Goal: Task Accomplishment & Management: Manage account settings

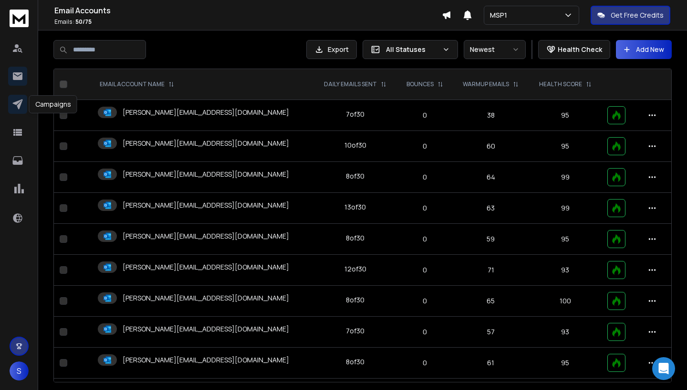
click at [12, 104] on icon at bounding box center [17, 104] width 11 height 11
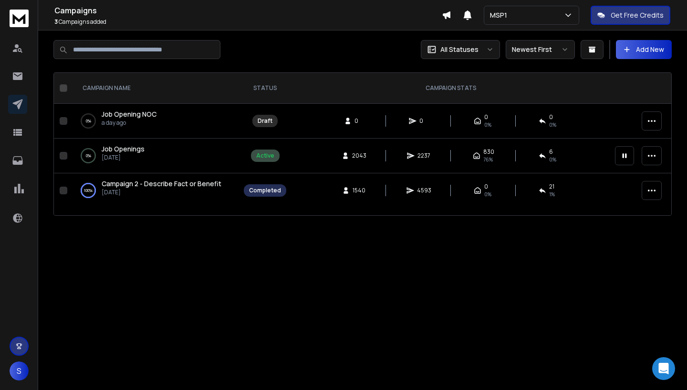
click at [217, 161] on div "0 % Job Openings 4 days ago" at bounding box center [155, 155] width 148 height 23
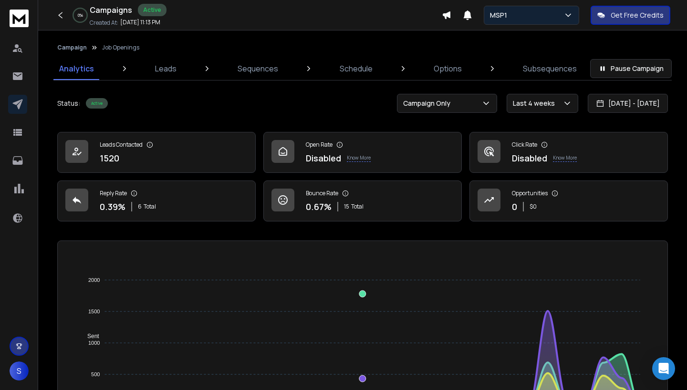
click at [520, 9] on button "MSP1" at bounding box center [530, 15] width 95 height 19
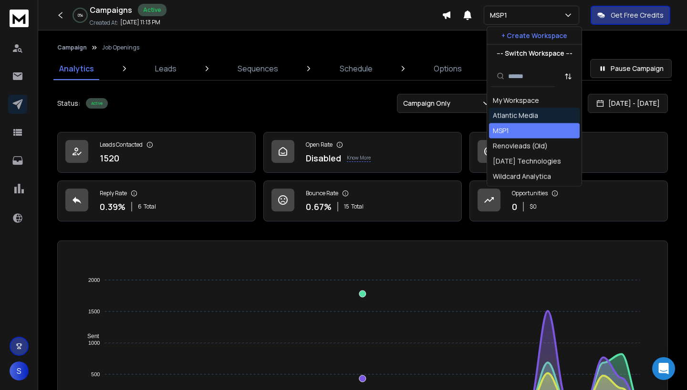
click at [527, 113] on div "Atlantic Media" at bounding box center [514, 116] width 45 height 10
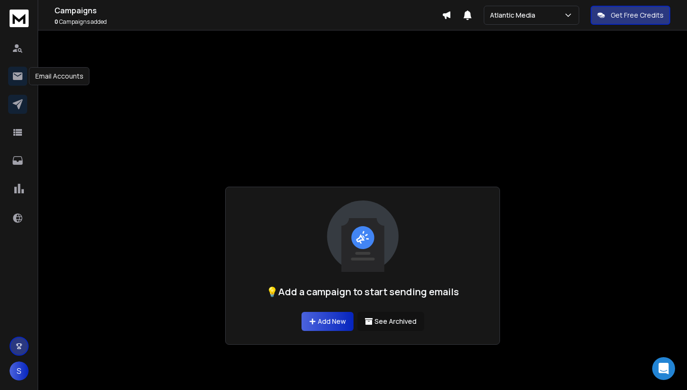
click at [13, 77] on icon at bounding box center [18, 76] width 10 height 8
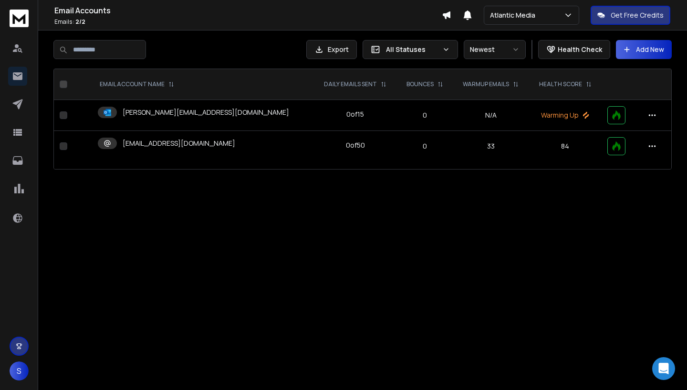
click at [636, 52] on button "Add New" at bounding box center [643, 49] width 56 height 19
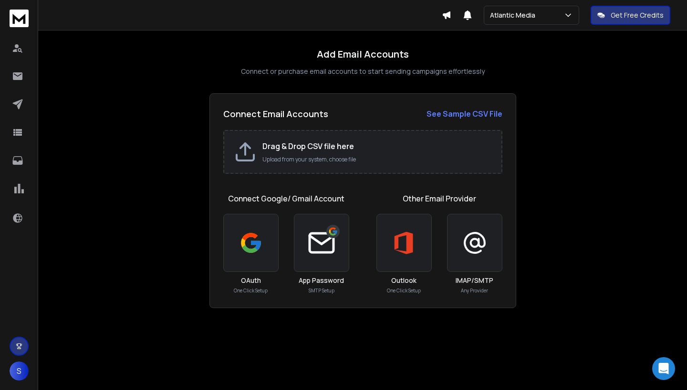
click at [398, 240] on icon at bounding box center [403, 243] width 19 height 22
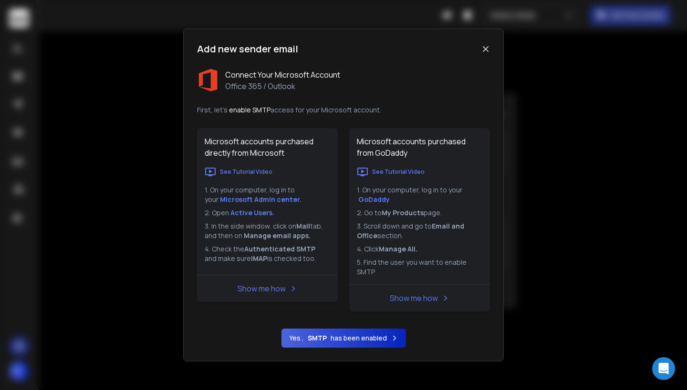
click at [273, 232] on li "3. In the side window, click on Mail tab, and then on Manage email apps." at bounding box center [267, 231] width 125 height 19
click at [276, 270] on ol "1. On your computer, log in to your Microsoft Admin center. 2. Open Active User…" at bounding box center [267, 226] width 141 height 97
click at [267, 294] on link "Show me how" at bounding box center [261, 289] width 48 height 10
click at [361, 334] on button "Yes , SMTP has been enabled" at bounding box center [343, 338] width 124 height 19
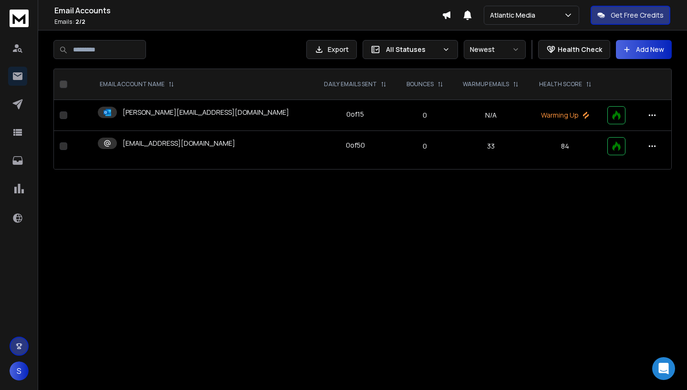
click at [629, 50] on icon at bounding box center [626, 49] width 5 height 5
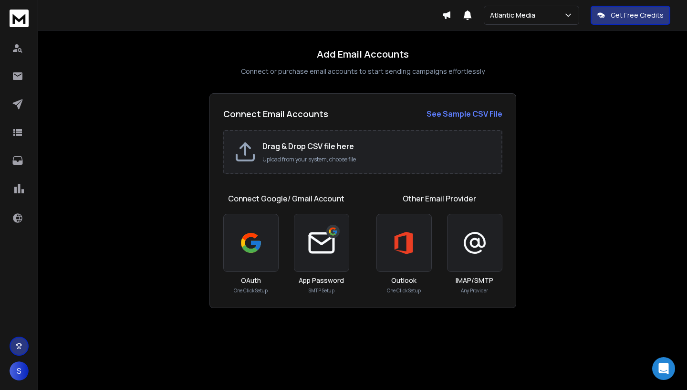
click at [418, 248] on div at bounding box center [403, 243] width 55 height 58
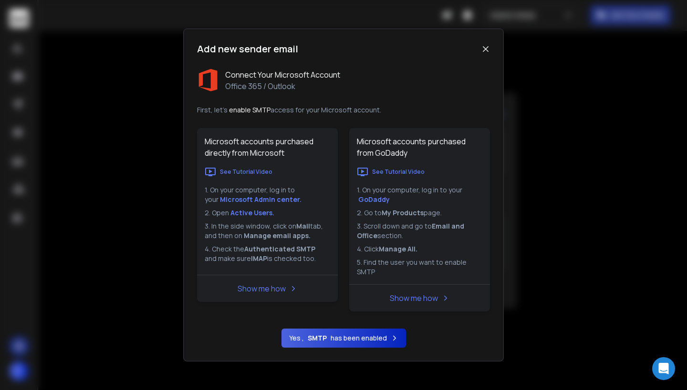
click at [337, 339] on button "Yes , SMTP has been enabled" at bounding box center [343, 338] width 124 height 19
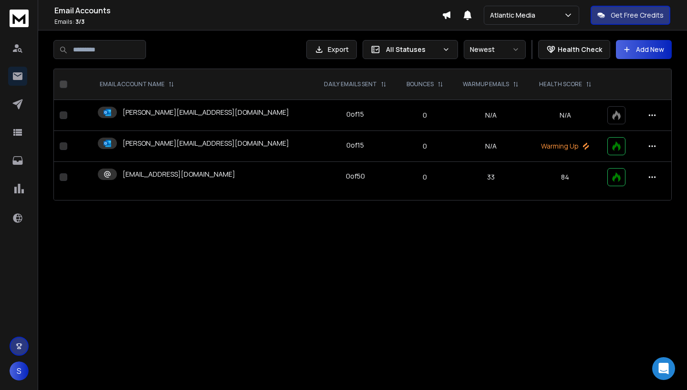
click at [627, 45] on button "Add New" at bounding box center [643, 49] width 56 height 19
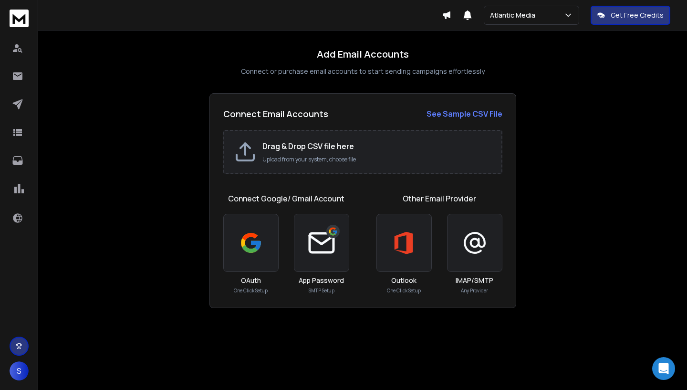
click at [409, 244] on icon at bounding box center [403, 243] width 19 height 22
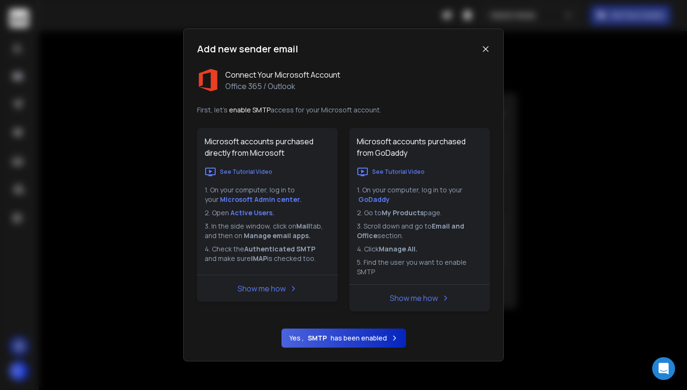
click at [357, 332] on button "Yes , SMTP has been enabled" at bounding box center [343, 338] width 124 height 19
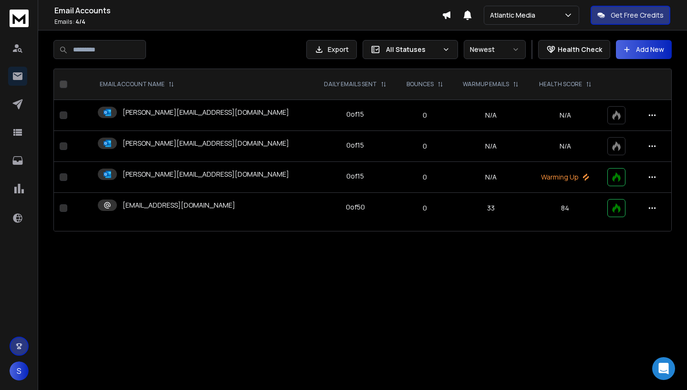
click at [645, 43] on button "Add New" at bounding box center [643, 49] width 56 height 19
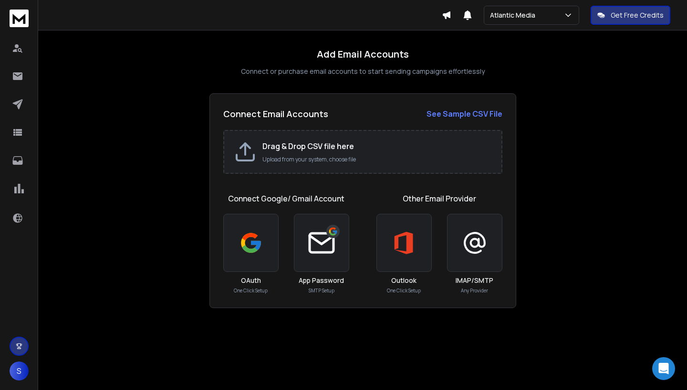
click at [396, 252] on icon at bounding box center [403, 243] width 22 height 22
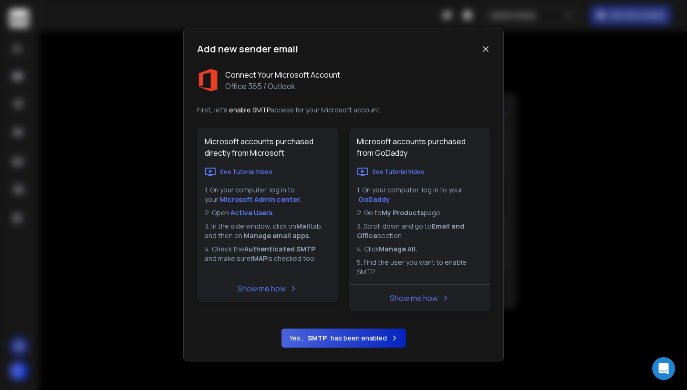
click at [328, 336] on button "Yes , SMTP has been enabled" at bounding box center [343, 338] width 124 height 19
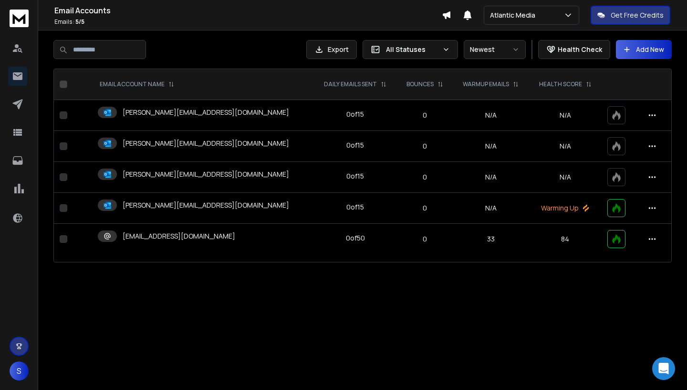
click at [648, 46] on button "Add New" at bounding box center [643, 49] width 56 height 19
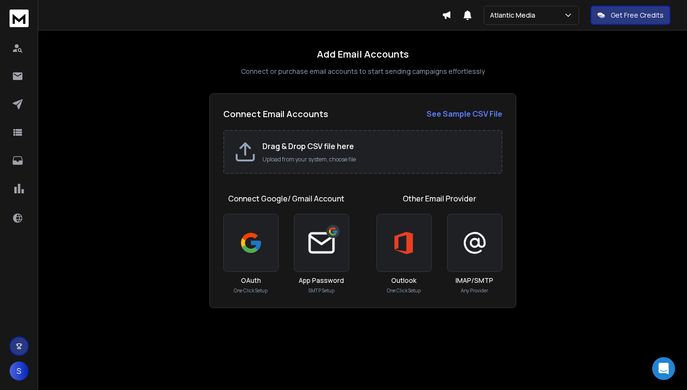
click at [394, 242] on icon at bounding box center [403, 243] width 22 height 22
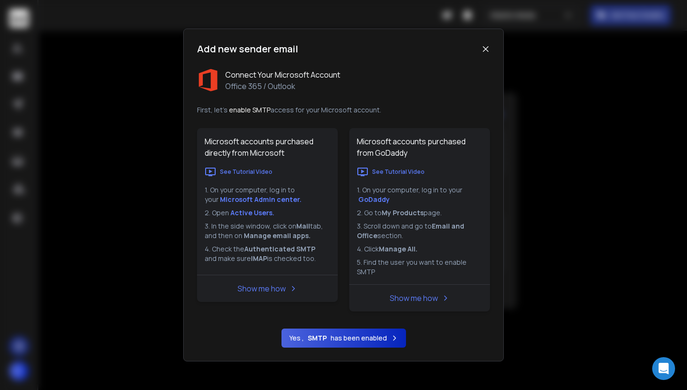
click at [351, 329] on button "Yes , SMTP has been enabled" at bounding box center [343, 338] width 124 height 19
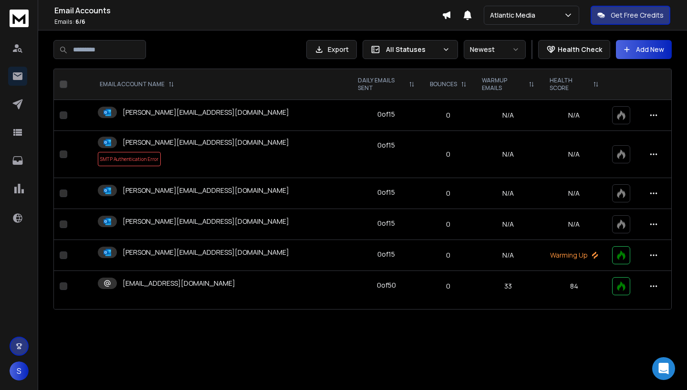
click at [161, 152] on span "SMTP Authentication Error" at bounding box center [129, 159] width 63 height 14
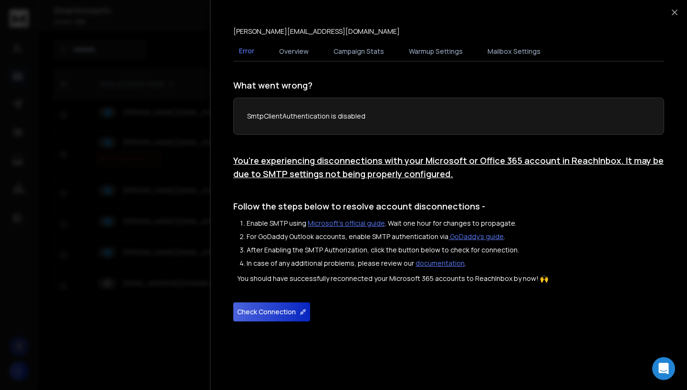
click at [286, 318] on button "Check Connection" at bounding box center [271, 312] width 77 height 19
click at [670, 10] on icon "button" at bounding box center [674, 13] width 10 height 10
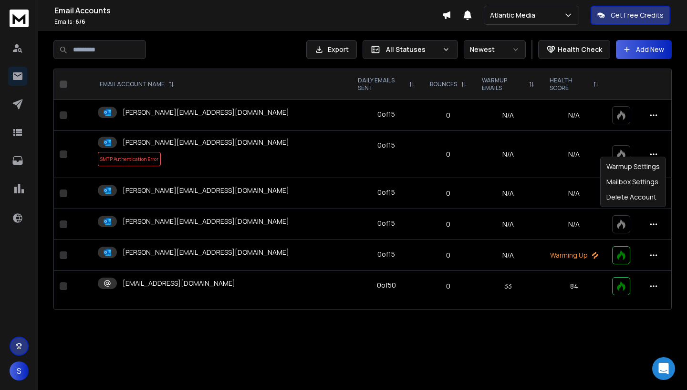
click at [647, 153] on button at bounding box center [653, 154] width 24 height 16
click at [378, 148] on td "0 of 15" at bounding box center [386, 143] width 72 height 25
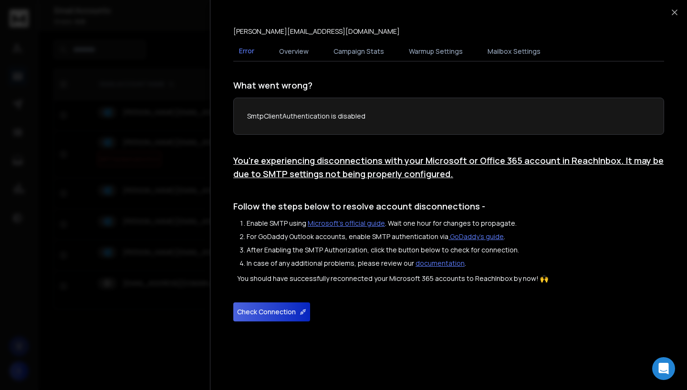
click at [290, 58] on button "Overview" at bounding box center [293, 51] width 41 height 21
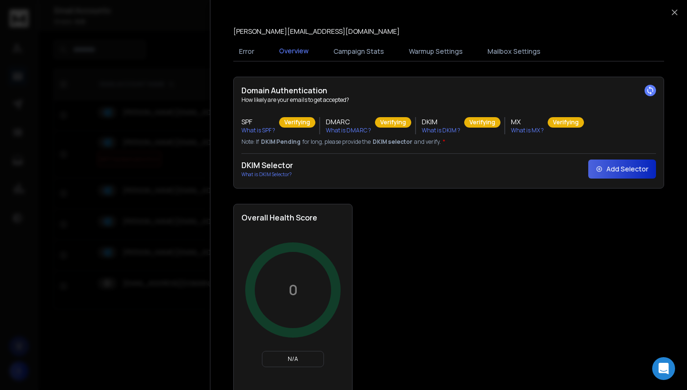
click at [524, 51] on button "Mailbox Settings" at bounding box center [514, 51] width 64 height 21
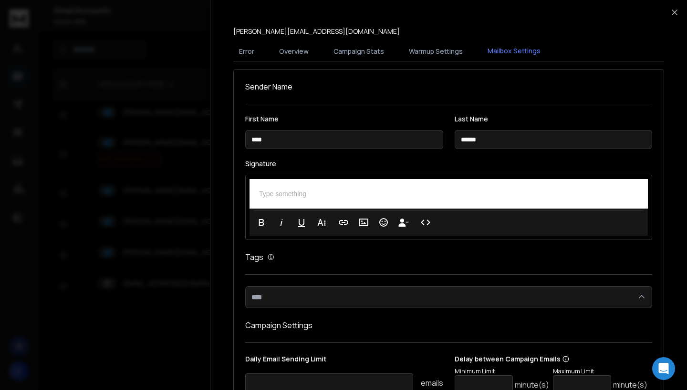
click at [361, 55] on button "Campaign Stats" at bounding box center [359, 51] width 62 height 21
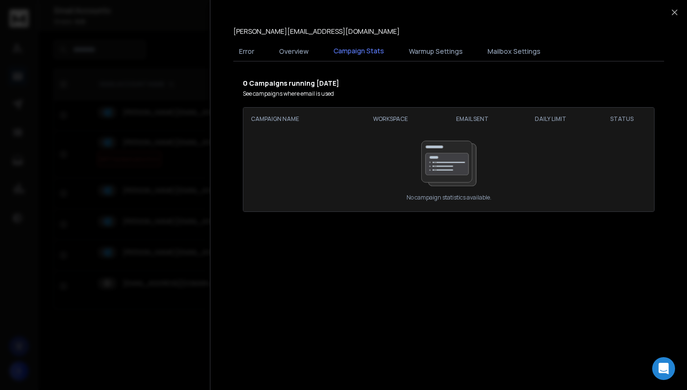
click at [293, 51] on button "Overview" at bounding box center [293, 51] width 41 height 21
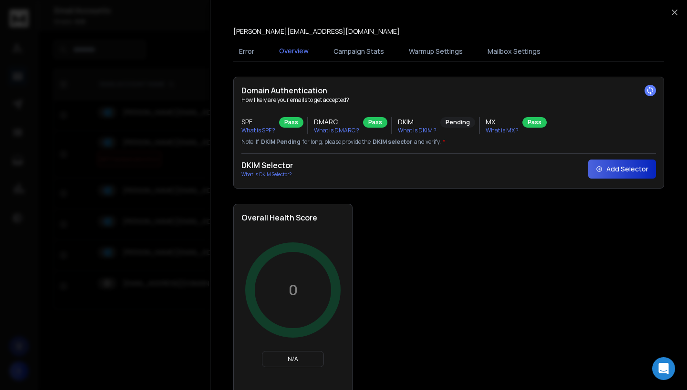
click at [251, 51] on button "Error" at bounding box center [246, 51] width 27 height 21
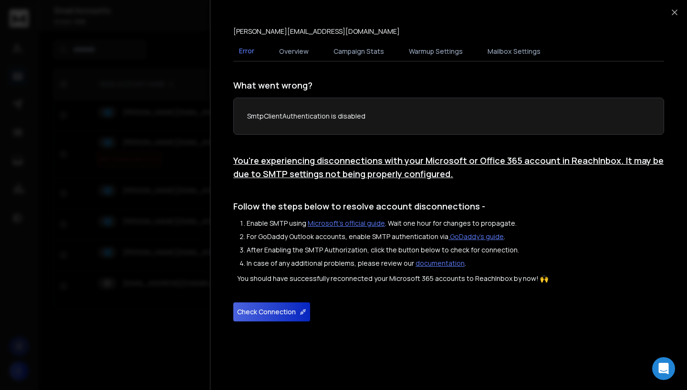
click at [286, 313] on button "Check Connection" at bounding box center [271, 312] width 77 height 19
click at [672, 10] on icon "button" at bounding box center [674, 12] width 5 height 5
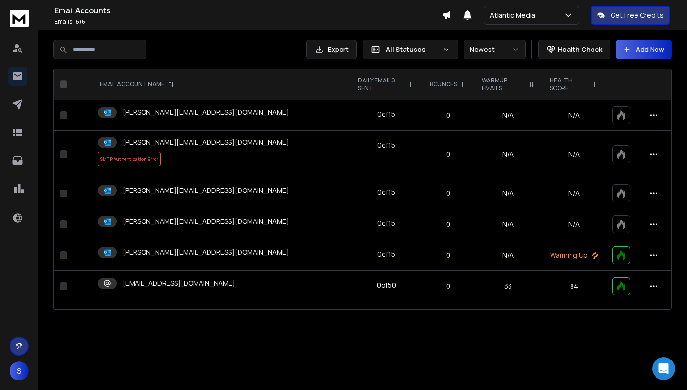
click at [655, 150] on icon at bounding box center [653, 154] width 9 height 9
click at [634, 196] on div "Delete Account" at bounding box center [632, 197] width 61 height 15
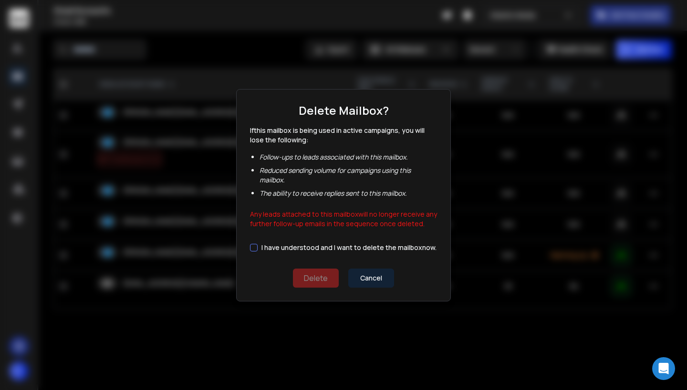
click at [279, 251] on label "I have understood and I want to delete the mailbox now." at bounding box center [348, 248] width 175 height 7
click at [257, 251] on button "I have understood and I want to delete the mailbox now." at bounding box center [254, 248] width 8 height 8
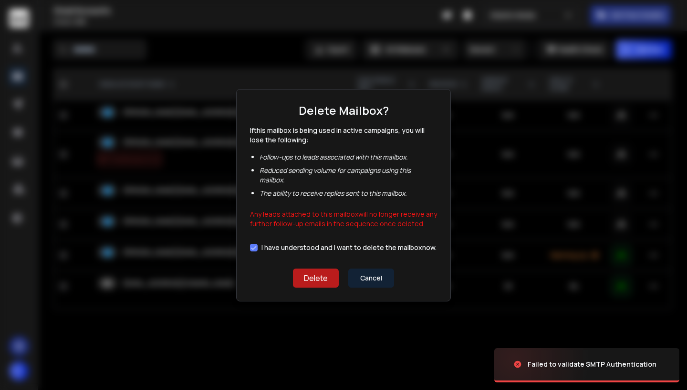
click at [318, 283] on button "Delete" at bounding box center [316, 278] width 46 height 19
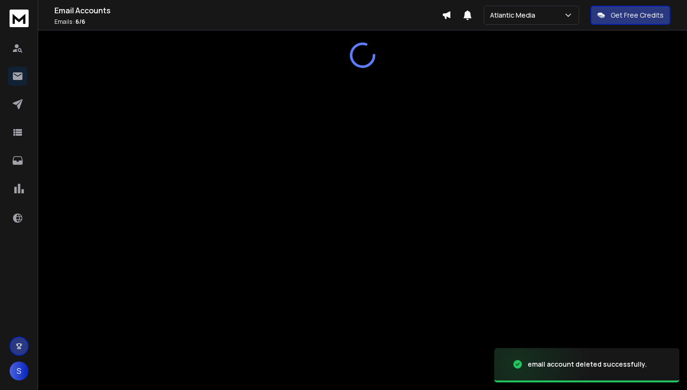
click at [197, 146] on div "Get only verified leads with our AI-powered Lead Finder, starting at $22/mo Try…" at bounding box center [343, 195] width 687 height 390
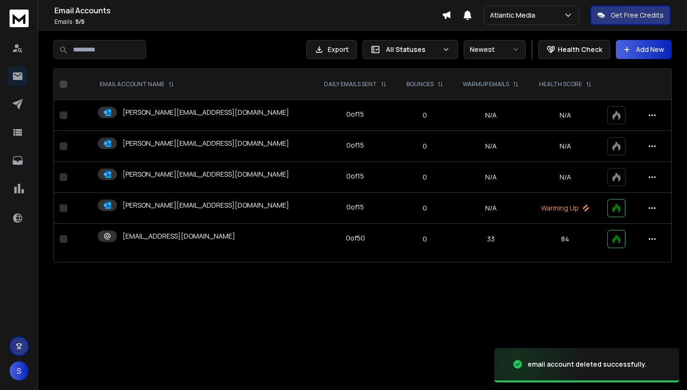
click at [641, 50] on button "Add New" at bounding box center [643, 49] width 56 height 19
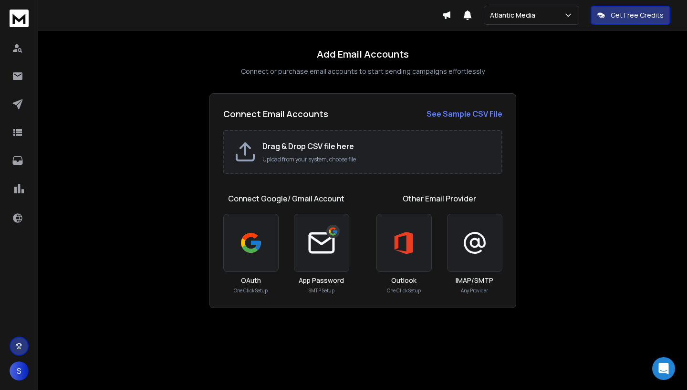
click at [399, 239] on icon at bounding box center [403, 243] width 22 height 22
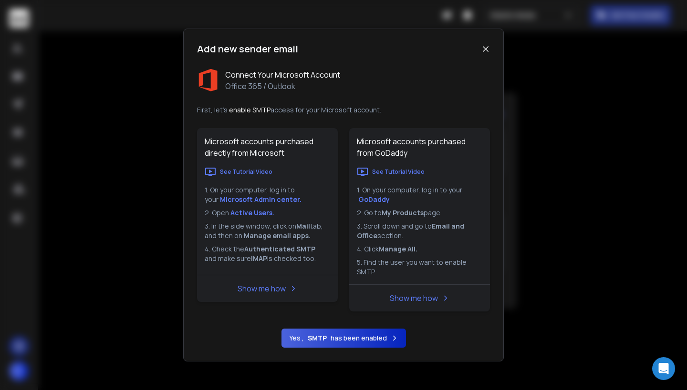
click at [331, 330] on button "Yes , SMTP has been enabled" at bounding box center [343, 338] width 124 height 19
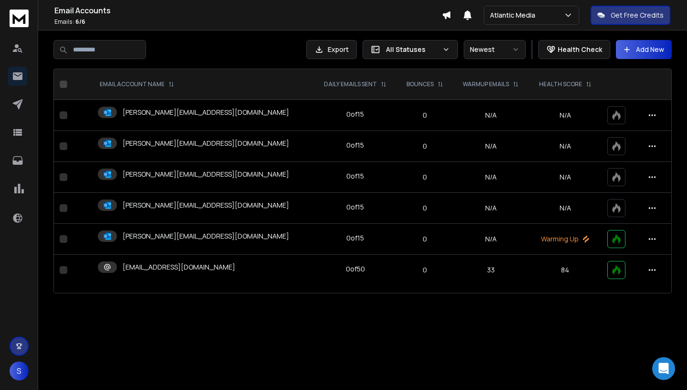
click at [634, 56] on button "Add New" at bounding box center [643, 49] width 56 height 19
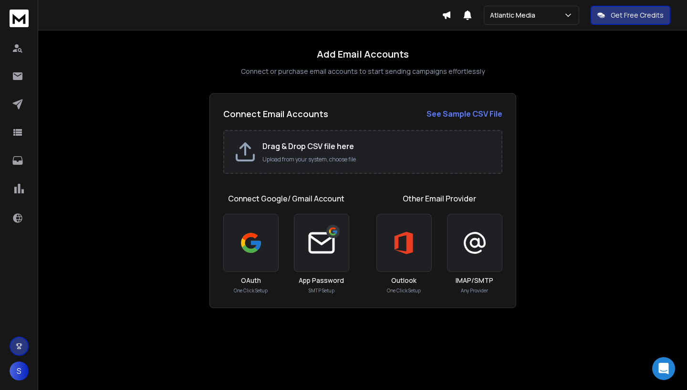
click at [402, 242] on icon at bounding box center [403, 243] width 22 height 22
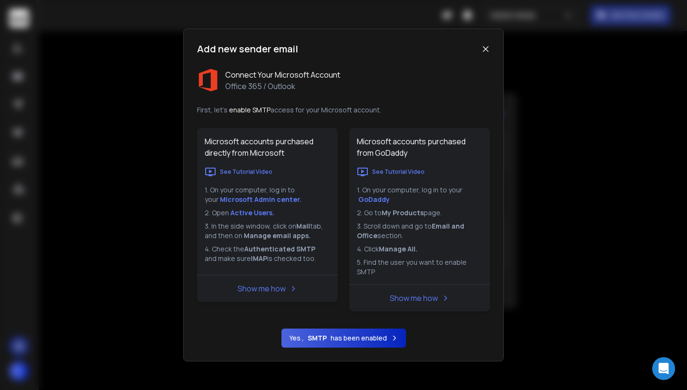
click at [333, 332] on button "Yes , SMTP has been enabled" at bounding box center [343, 338] width 124 height 19
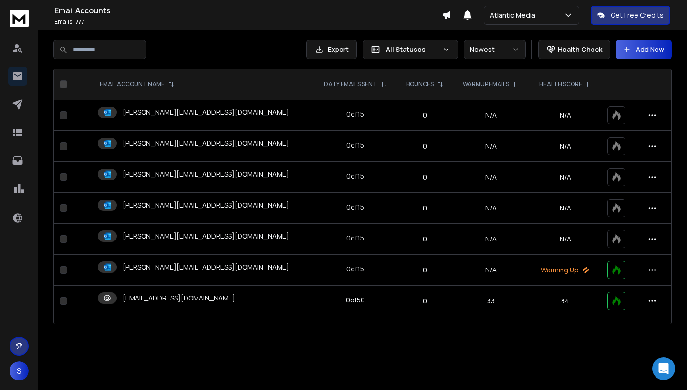
click at [638, 52] on button "Add New" at bounding box center [643, 49] width 56 height 19
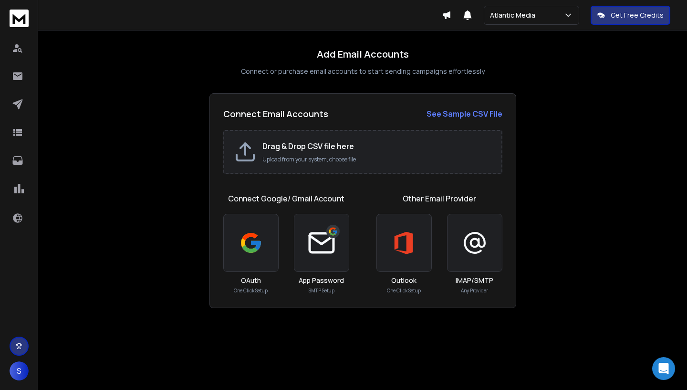
click at [416, 223] on div at bounding box center [403, 243] width 55 height 58
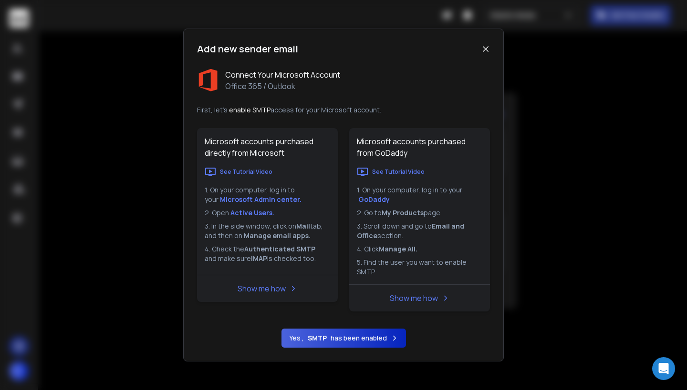
click at [352, 333] on button "Yes , SMTP has been enabled" at bounding box center [343, 338] width 124 height 19
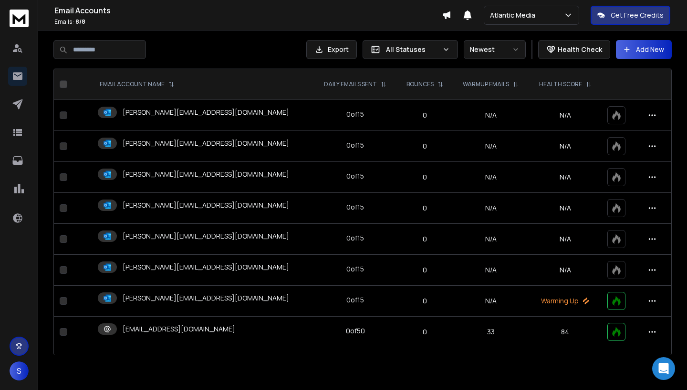
click at [643, 52] on button "Add New" at bounding box center [643, 49] width 56 height 19
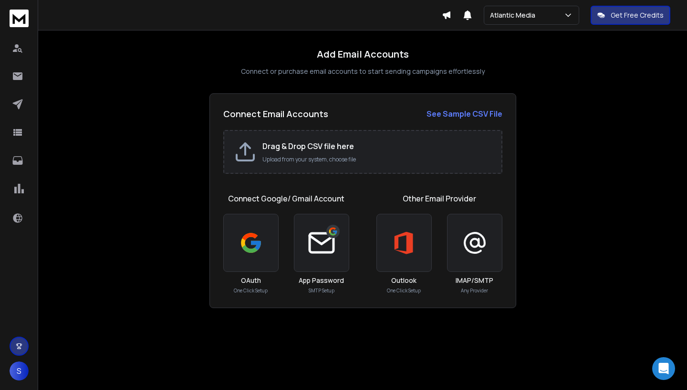
click at [392, 246] on icon at bounding box center [403, 243] width 22 height 22
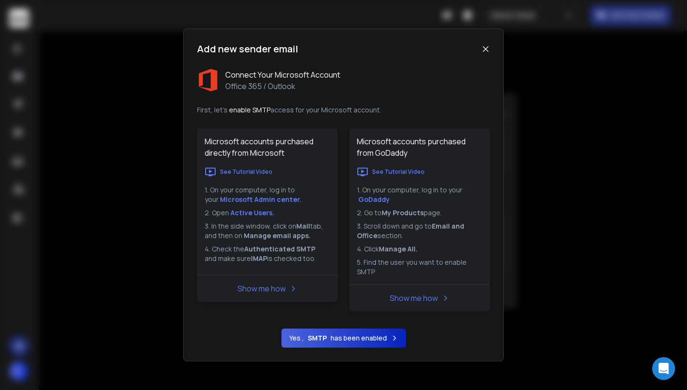
click at [329, 340] on button "Yes , SMTP has been enabled" at bounding box center [343, 338] width 124 height 19
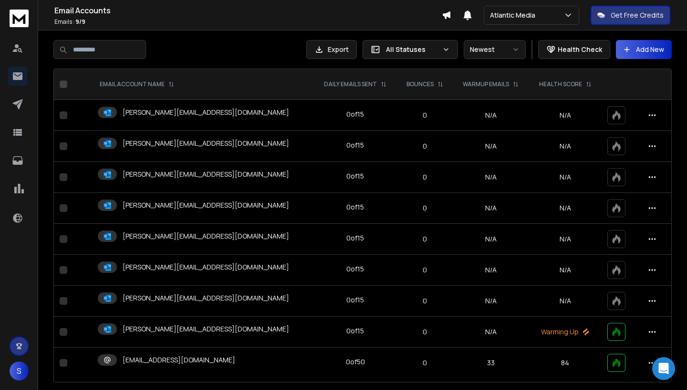
click at [644, 48] on button "Add New" at bounding box center [643, 49] width 56 height 19
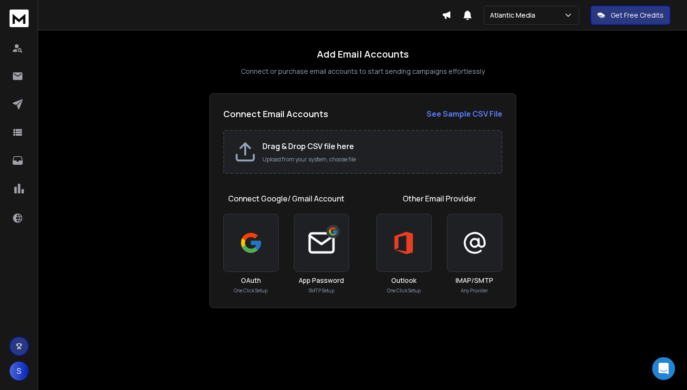
click at [405, 247] on icon at bounding box center [403, 243] width 22 height 22
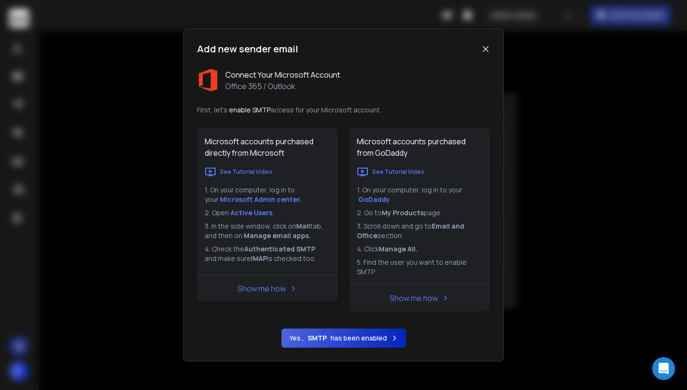
click at [314, 334] on b "SMTP" at bounding box center [317, 339] width 19 height 10
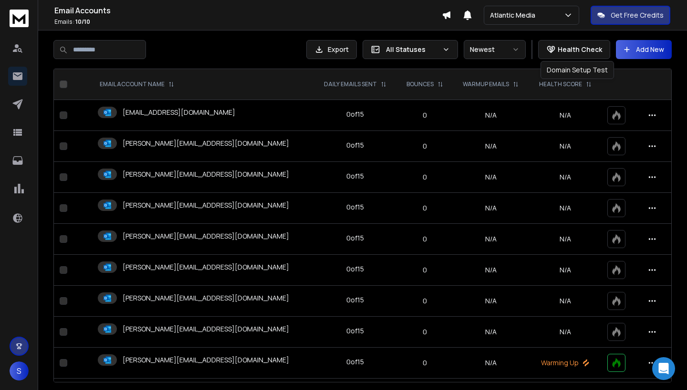
click at [629, 43] on button "Add New" at bounding box center [643, 49] width 56 height 19
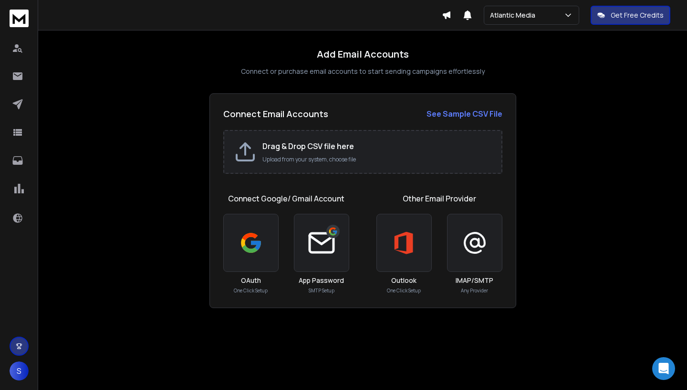
click at [415, 247] on div at bounding box center [404, 243] width 24 height 27
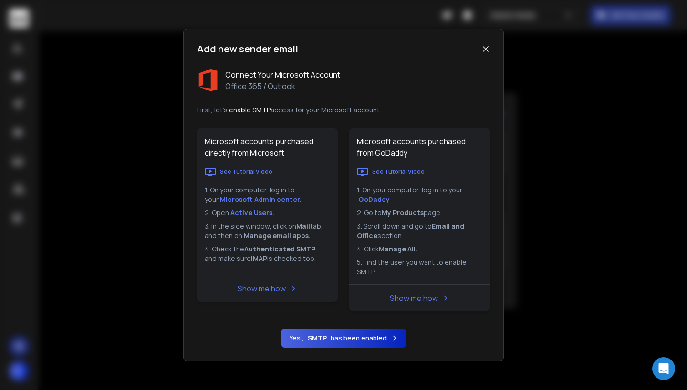
click at [327, 342] on button "Yes , SMTP has been enabled" at bounding box center [343, 338] width 124 height 19
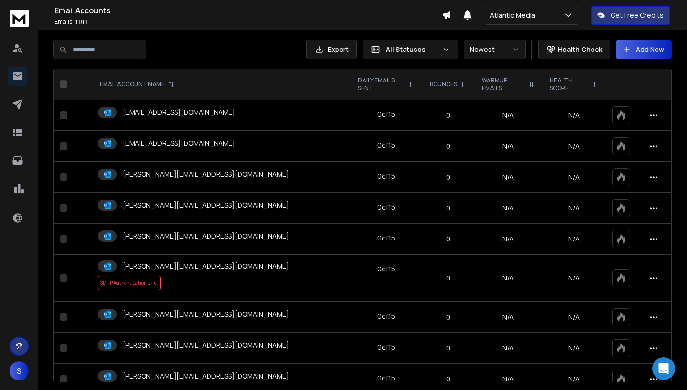
click at [639, 31] on div "Export All Statuses Newest Health Check Add New EMAIL ACCOUNT NAME DAILY EMAILS…" at bounding box center [362, 212] width 648 height 362
click at [639, 47] on button "Add New" at bounding box center [643, 49] width 56 height 19
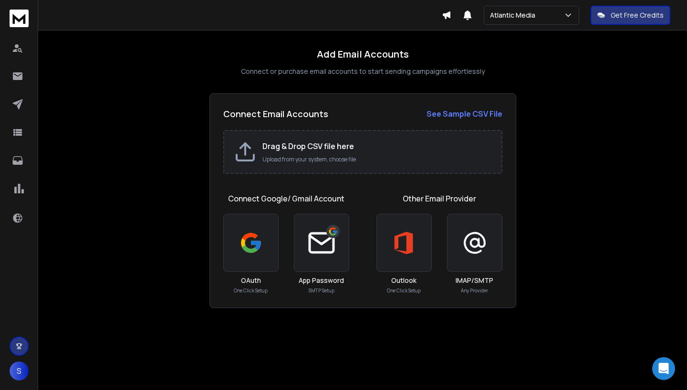
click at [417, 239] on div at bounding box center [403, 243] width 55 height 58
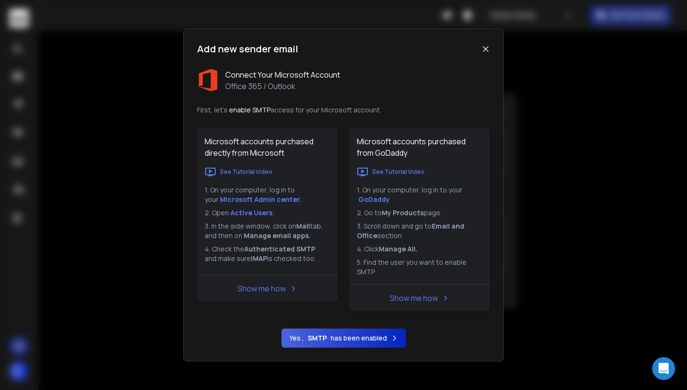
click at [297, 338] on button "Yes , SMTP has been enabled" at bounding box center [343, 338] width 124 height 19
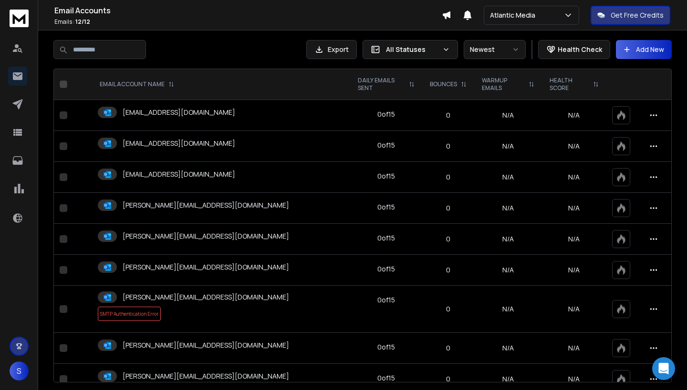
click at [633, 45] on button "Add New" at bounding box center [643, 49] width 56 height 19
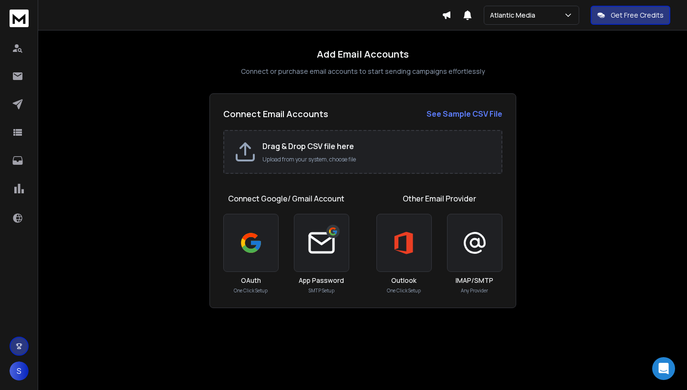
click at [405, 255] on div at bounding box center [404, 243] width 24 height 27
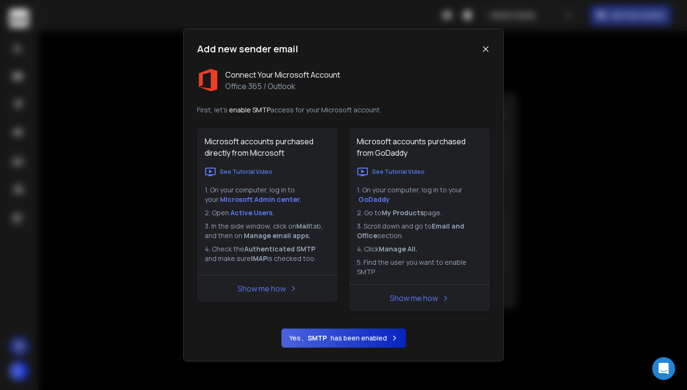
click at [343, 336] on button "Yes , SMTP has been enabled" at bounding box center [343, 338] width 124 height 19
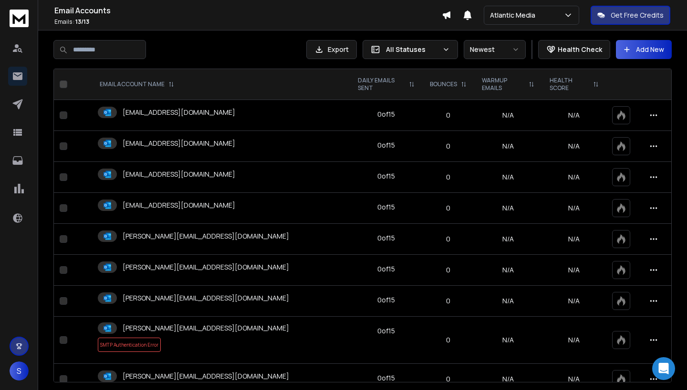
click at [647, 53] on button "Add New" at bounding box center [643, 49] width 56 height 19
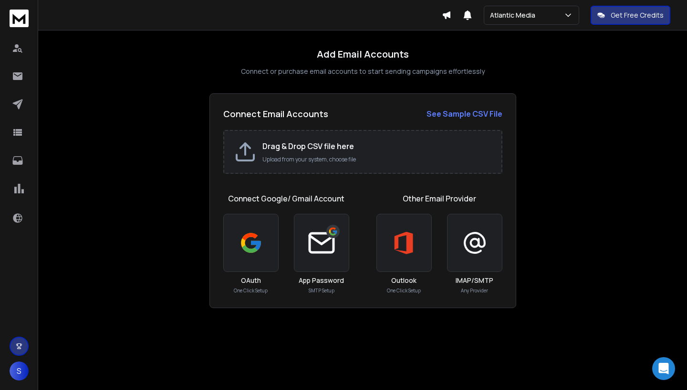
click at [389, 255] on div at bounding box center [403, 243] width 55 height 58
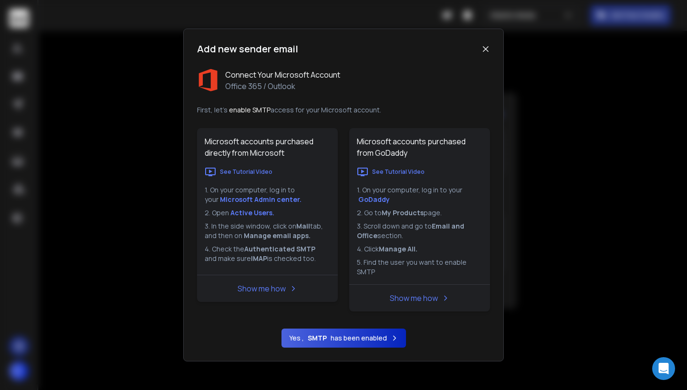
click at [322, 339] on button "Yes , SMTP has been enabled" at bounding box center [343, 338] width 124 height 19
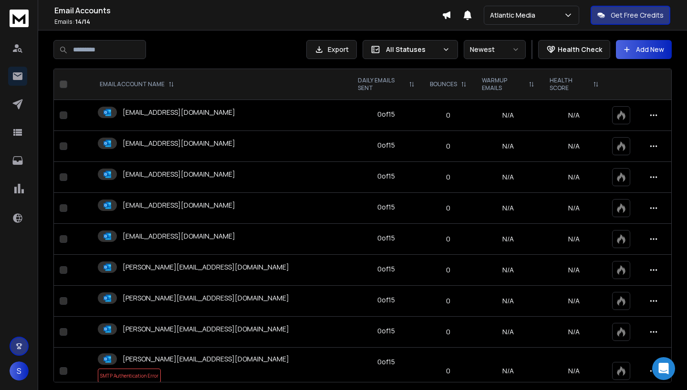
click at [661, 44] on button "Add New" at bounding box center [643, 49] width 56 height 19
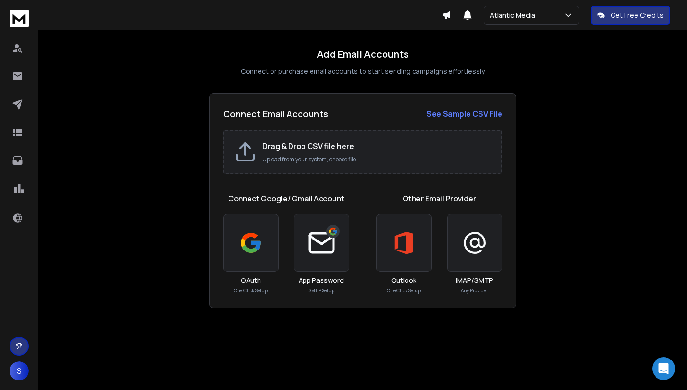
click at [401, 273] on div "Outlook One Click Setup" at bounding box center [403, 254] width 55 height 81
click at [390, 246] on div at bounding box center [403, 243] width 55 height 58
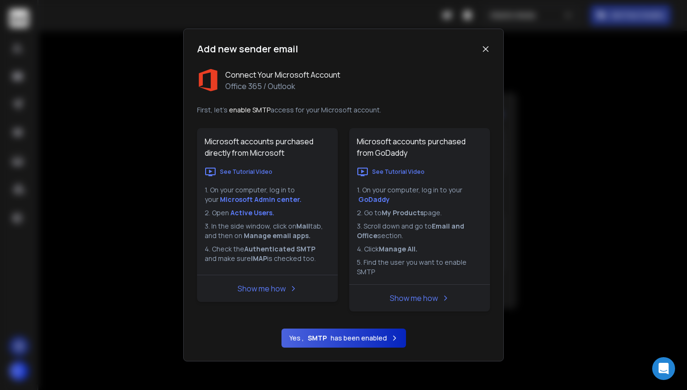
click at [344, 329] on button "Yes , SMTP has been enabled" at bounding box center [343, 338] width 124 height 19
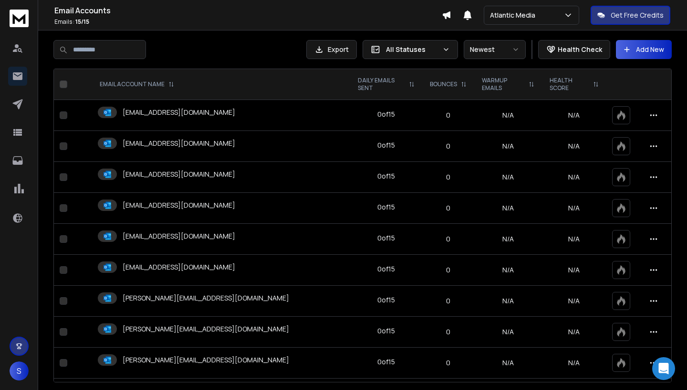
click at [656, 46] on button "Add New" at bounding box center [643, 49] width 56 height 19
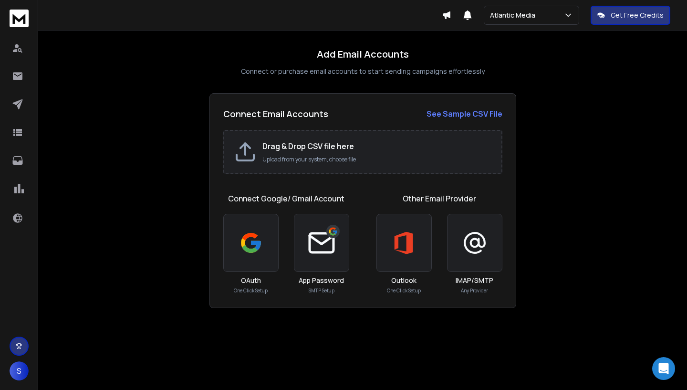
click at [402, 234] on icon at bounding box center [403, 243] width 19 height 22
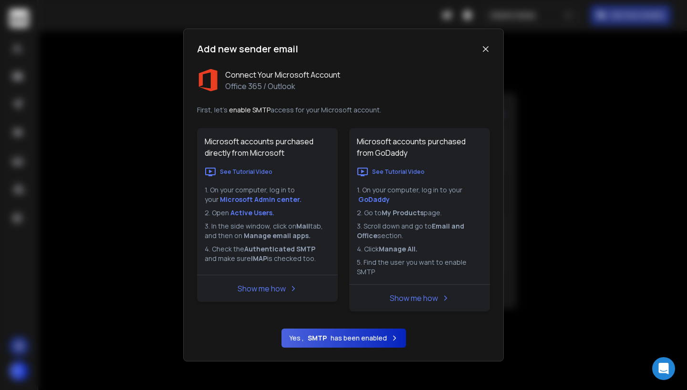
click at [353, 336] on button "Yes , SMTP has been enabled" at bounding box center [343, 338] width 124 height 19
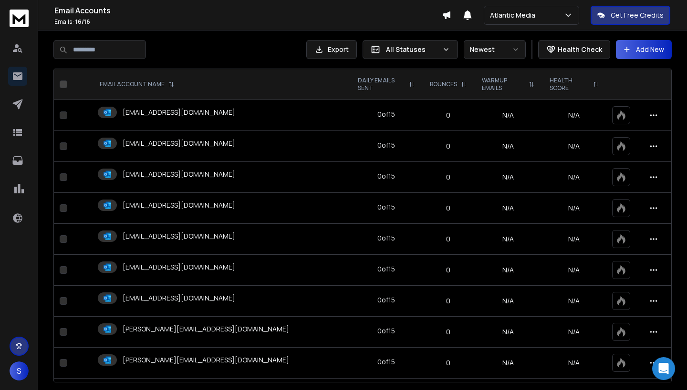
click at [638, 49] on button "Add New" at bounding box center [643, 49] width 56 height 19
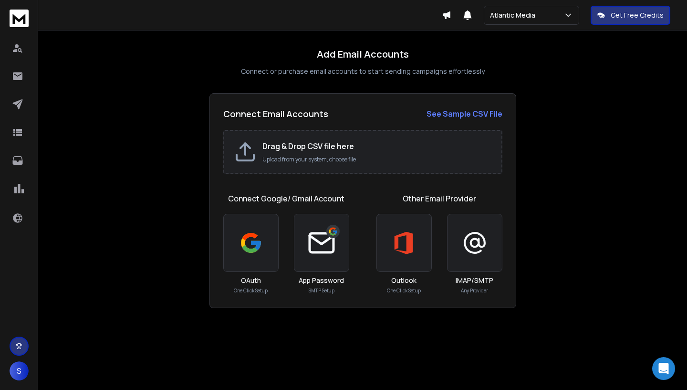
click at [412, 223] on div at bounding box center [403, 243] width 55 height 58
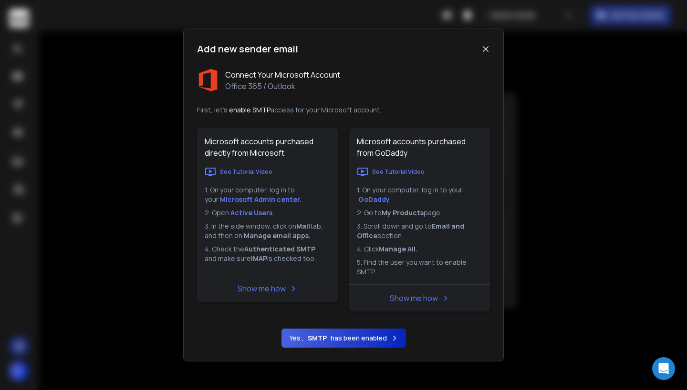
click at [341, 337] on button "Yes , SMTP has been enabled" at bounding box center [343, 338] width 124 height 19
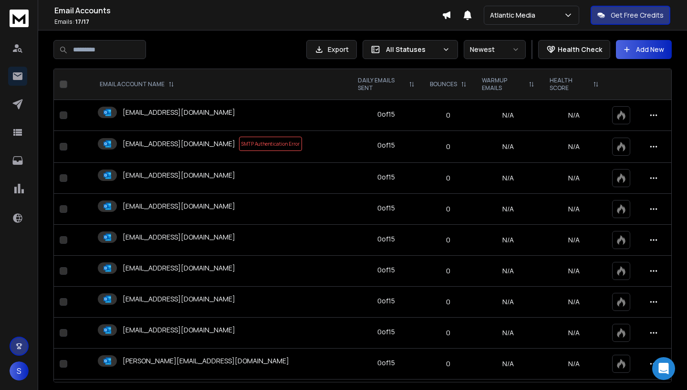
click at [647, 42] on button "Add New" at bounding box center [643, 49] width 56 height 19
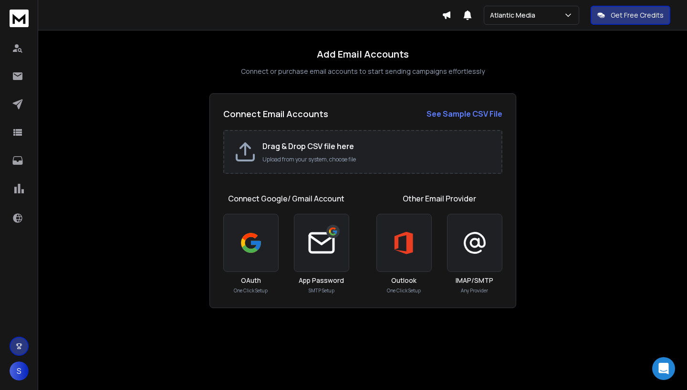
click at [402, 250] on icon at bounding box center [403, 243] width 22 height 22
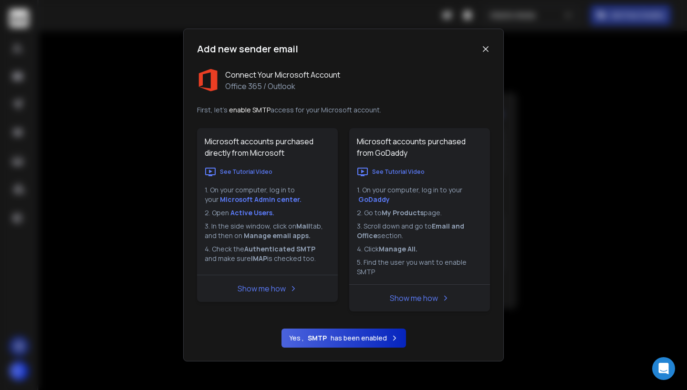
click at [373, 330] on button "Yes , SMTP has been enabled" at bounding box center [343, 338] width 124 height 19
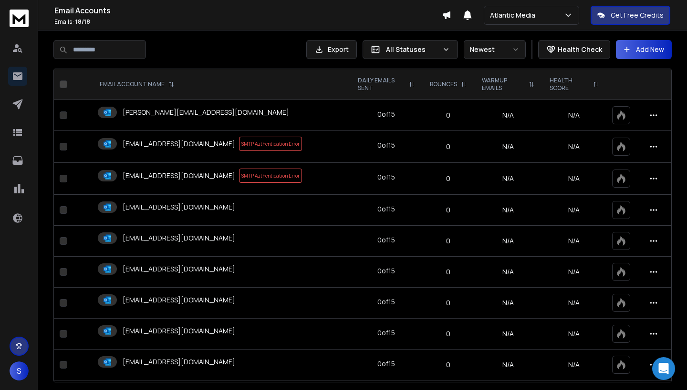
click at [645, 41] on button "Add New" at bounding box center [643, 49] width 56 height 19
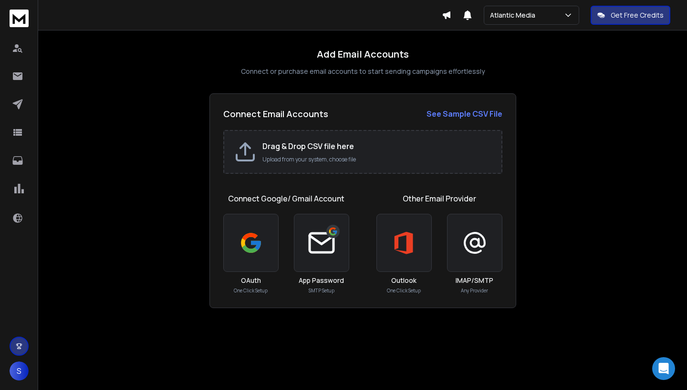
click at [411, 245] on icon at bounding box center [403, 243] width 19 height 22
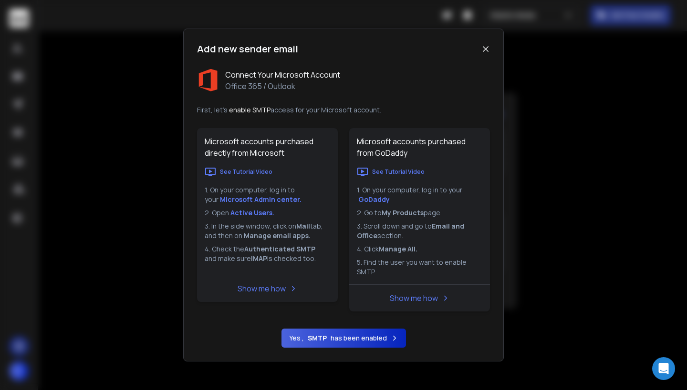
click at [363, 356] on div "Add new sender email Connect Your Microsoft Account Office 365 / Outlook First,…" at bounding box center [343, 195] width 320 height 333
click at [360, 337] on button "Yes , SMTP has been enabled" at bounding box center [343, 338] width 124 height 19
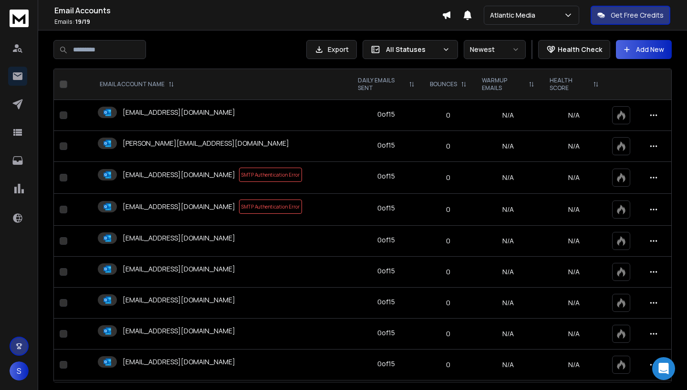
click at [626, 50] on icon at bounding box center [626, 49] width 7 height 7
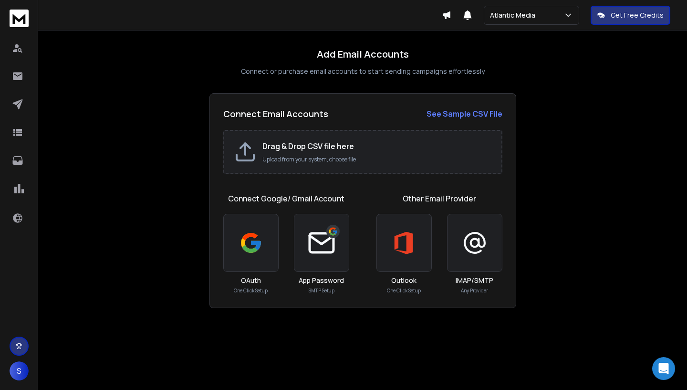
click at [395, 246] on icon at bounding box center [403, 243] width 19 height 22
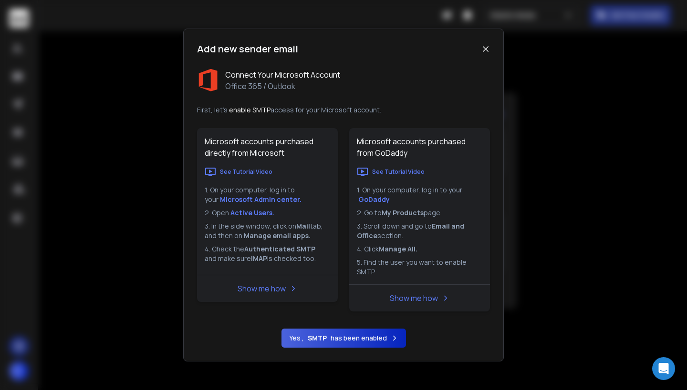
click at [336, 342] on button "Yes , SMTP has been enabled" at bounding box center [343, 338] width 124 height 19
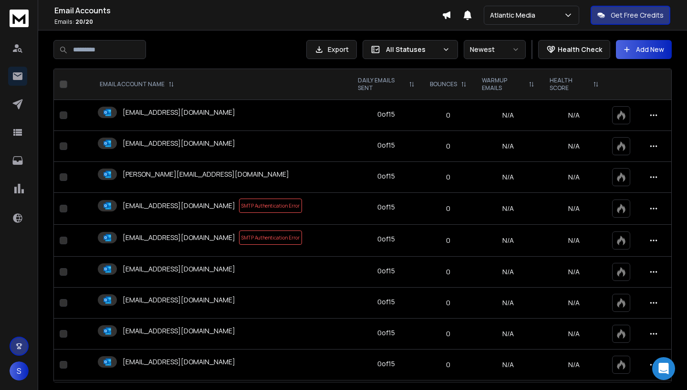
click at [647, 59] on div "Export All Statuses Newest Health Check Add New EMAIL ACCOUNT NAME DAILY EMAILS…" at bounding box center [362, 211] width 618 height 343
click at [640, 53] on button "Add New" at bounding box center [643, 49] width 56 height 19
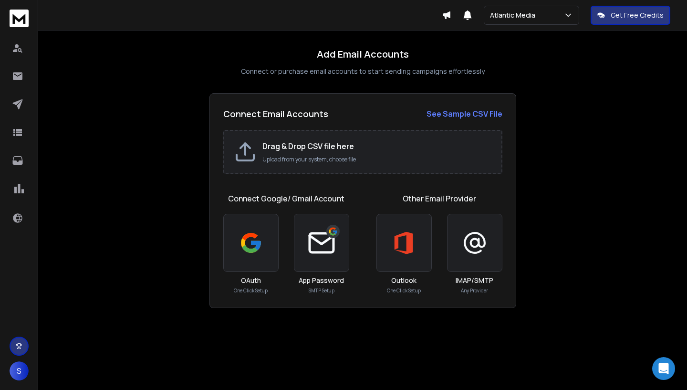
click at [408, 233] on icon at bounding box center [403, 243] width 19 height 22
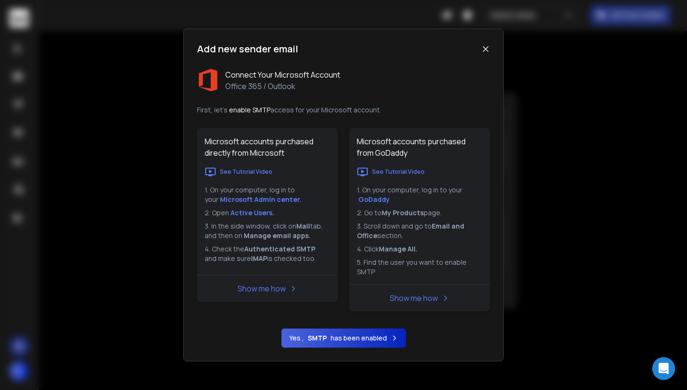
click at [302, 336] on button "Yes , SMTP has been enabled" at bounding box center [343, 338] width 124 height 19
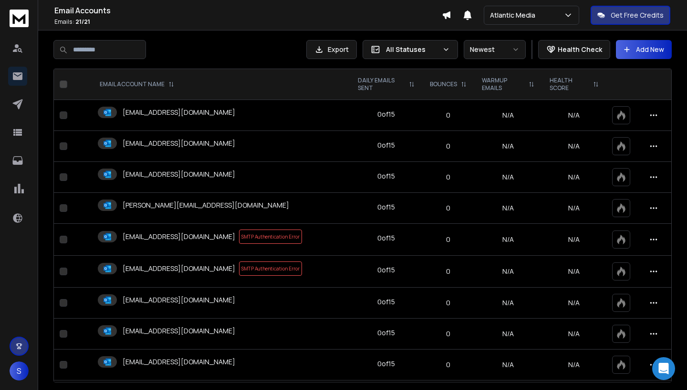
click at [661, 47] on button "Add New" at bounding box center [643, 49] width 56 height 19
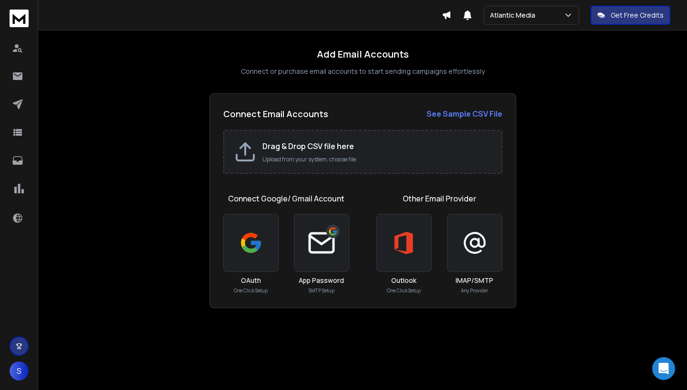
click at [389, 262] on div at bounding box center [403, 243] width 55 height 58
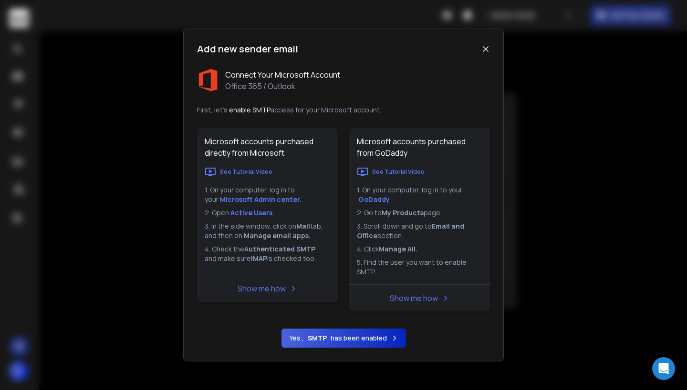
click at [348, 337] on button "Yes , SMTP has been enabled" at bounding box center [343, 338] width 124 height 19
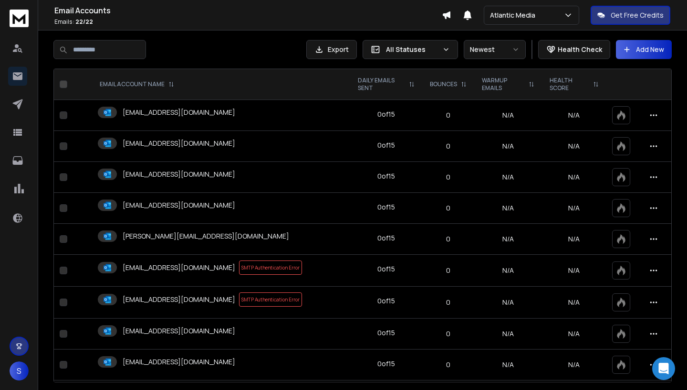
click at [662, 51] on button "Add New" at bounding box center [643, 49] width 56 height 19
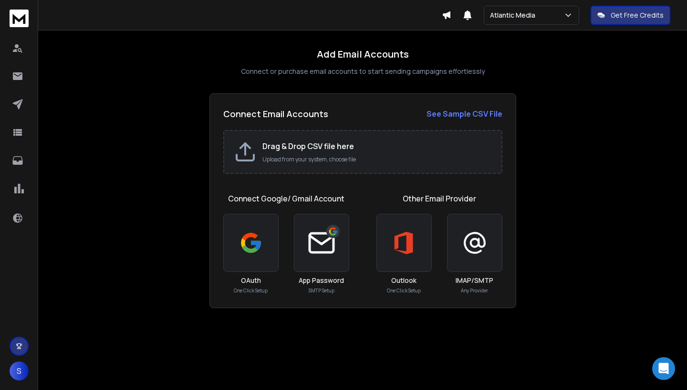
click at [401, 239] on icon at bounding box center [403, 243] width 22 height 22
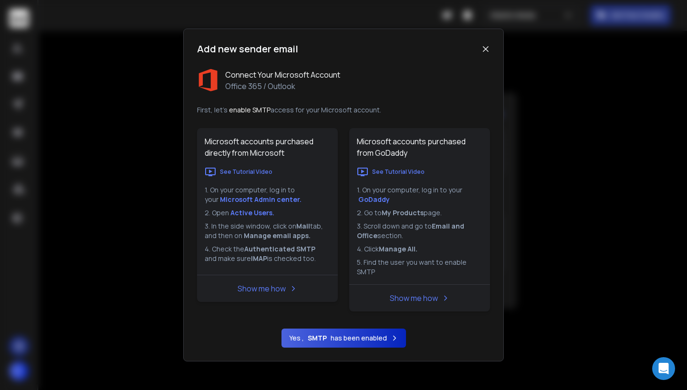
click at [328, 332] on button "Yes , SMTP has been enabled" at bounding box center [343, 338] width 124 height 19
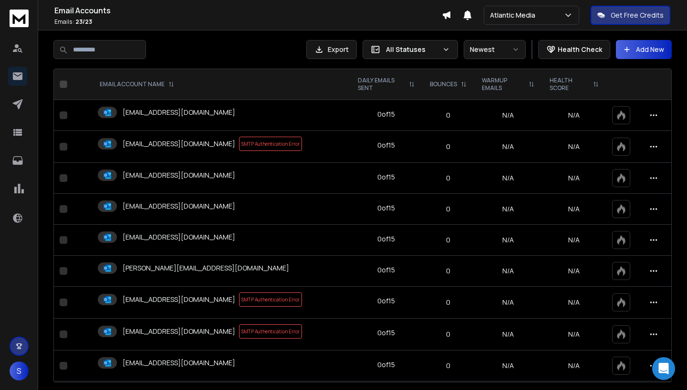
click at [642, 55] on button "Add New" at bounding box center [643, 49] width 56 height 19
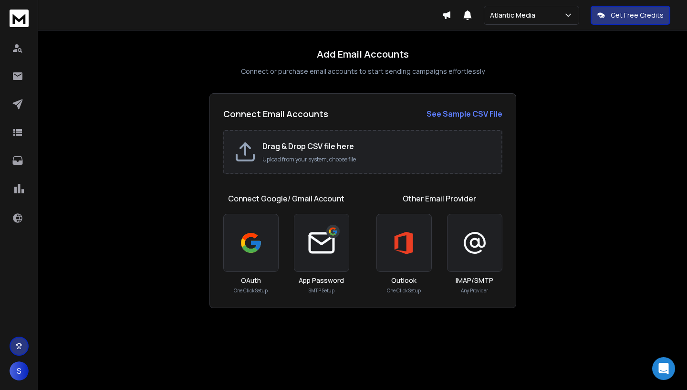
click at [433, 238] on div "Outlook One Click Setup IMAP/SMTP Any Provider" at bounding box center [439, 254] width 126 height 81
click at [412, 241] on icon at bounding box center [403, 243] width 22 height 22
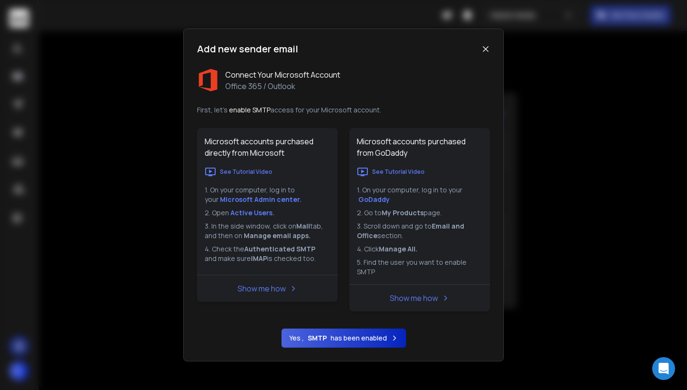
click at [353, 332] on button "Yes , SMTP has been enabled" at bounding box center [343, 338] width 124 height 19
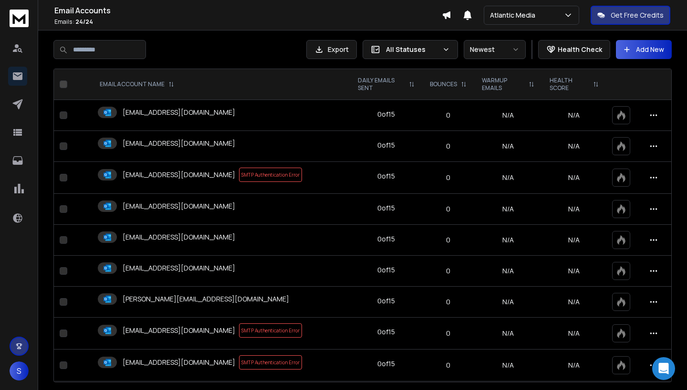
click at [643, 54] on button "Add New" at bounding box center [643, 49] width 56 height 19
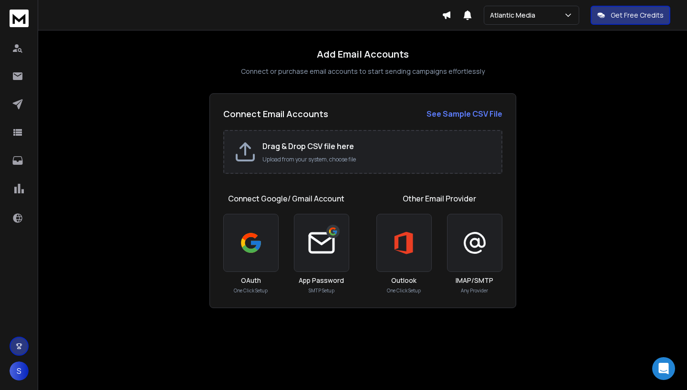
click at [407, 236] on icon at bounding box center [403, 243] width 19 height 22
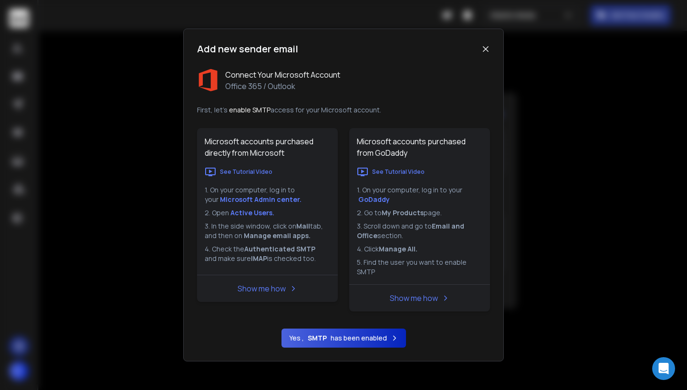
click at [295, 333] on button "Yes , SMTP has been enabled" at bounding box center [343, 338] width 124 height 19
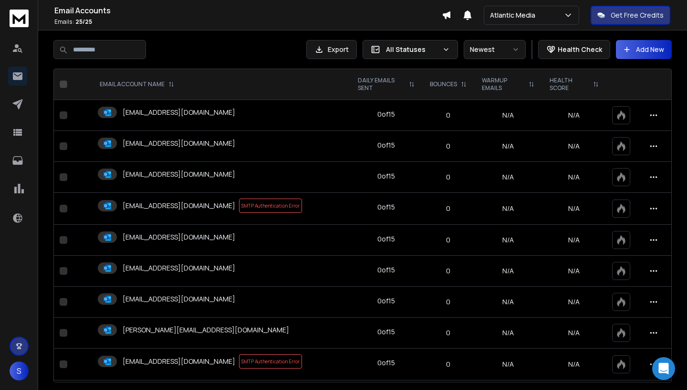
click at [652, 48] on button "Add New" at bounding box center [643, 49] width 56 height 19
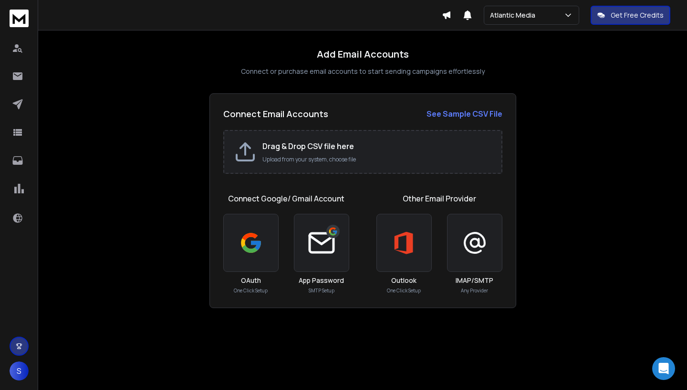
click at [420, 247] on div at bounding box center [403, 243] width 55 height 58
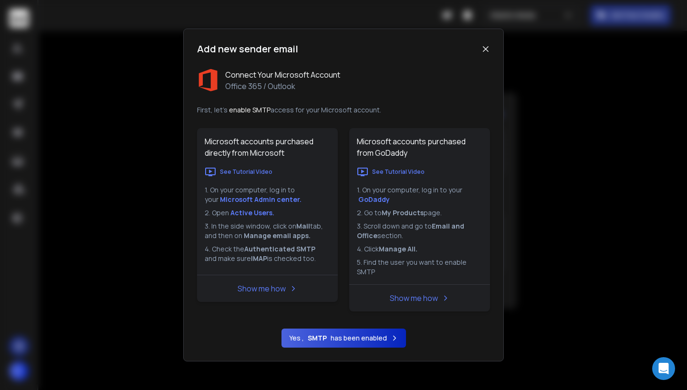
click at [316, 334] on b "SMTP" at bounding box center [317, 339] width 19 height 10
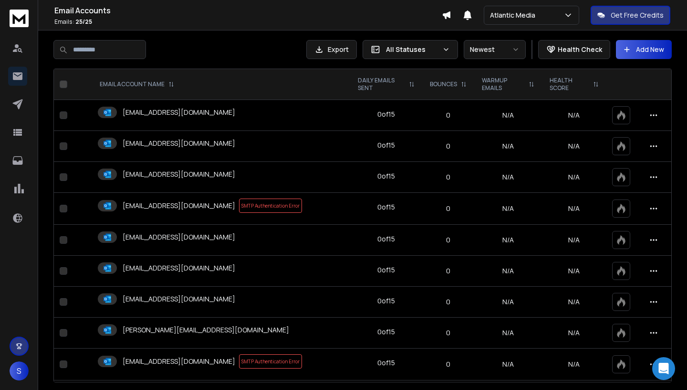
click at [632, 52] on button "Add New" at bounding box center [643, 49] width 56 height 19
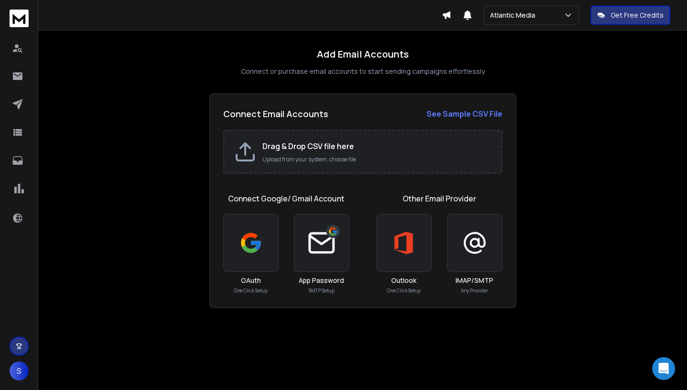
click at [403, 241] on icon at bounding box center [403, 243] width 22 height 22
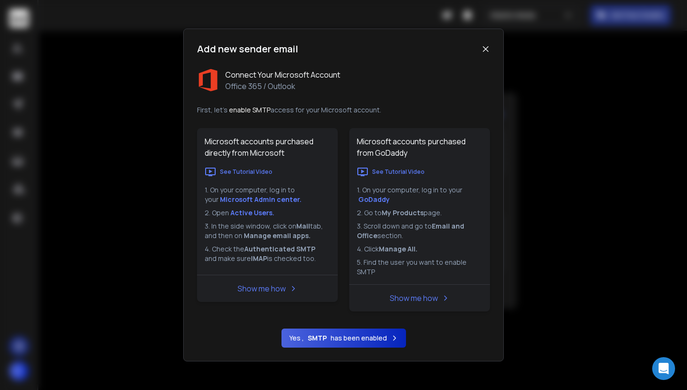
click at [348, 336] on button "Yes , SMTP has been enabled" at bounding box center [343, 338] width 124 height 19
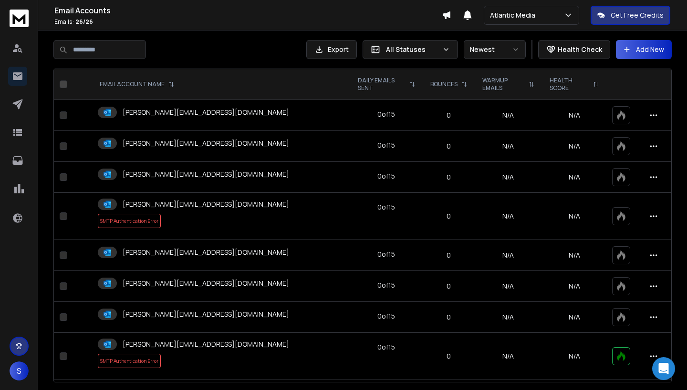
scroll to position [531, 0]
click at [138, 339] on p "[PERSON_NAME][EMAIL_ADDRESS][DOMAIN_NAME]" at bounding box center [206, 344] width 166 height 10
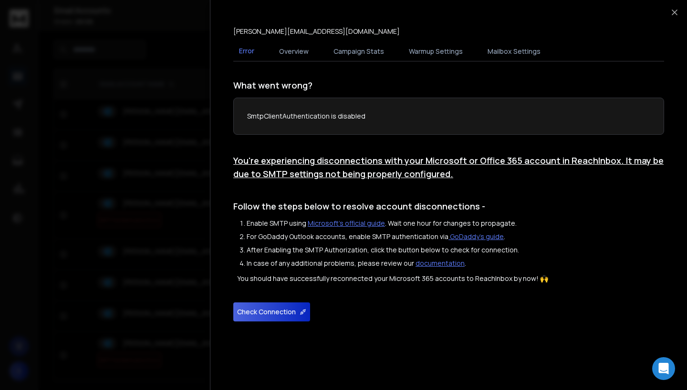
click at [297, 55] on button "Overview" at bounding box center [293, 51] width 41 height 21
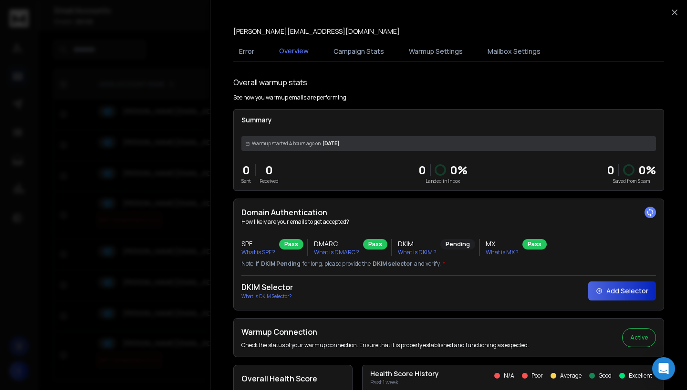
click at [262, 33] on p "[PERSON_NAME][EMAIL_ADDRESS][DOMAIN_NAME]" at bounding box center [316, 32] width 166 height 10
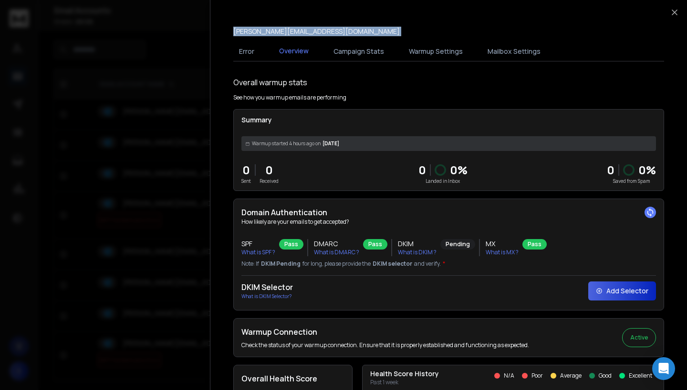
click at [676, 16] on div "Multi Select Table Sheet [PERSON_NAME][EMAIL_ADDRESS][DOMAIN_NAME] Error Overvi…" at bounding box center [448, 195] width 477 height 390
click at [672, 13] on icon "button" at bounding box center [674, 13] width 10 height 10
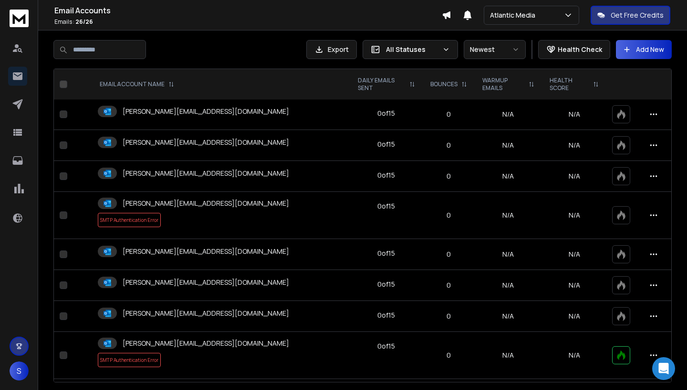
scroll to position [535, 0]
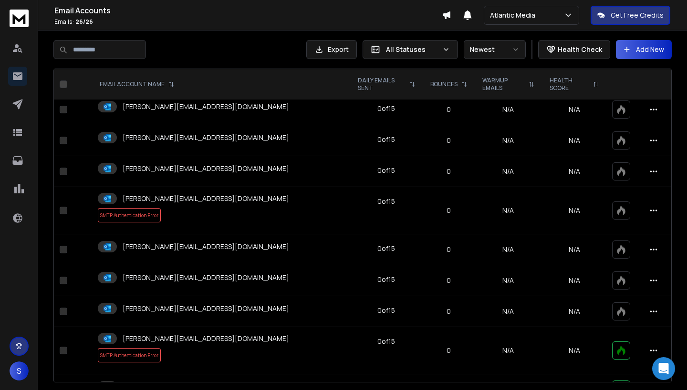
click at [653, 347] on icon at bounding box center [653, 351] width 9 height 9
click at [627, 378] on div "Delete Account" at bounding box center [632, 378] width 61 height 15
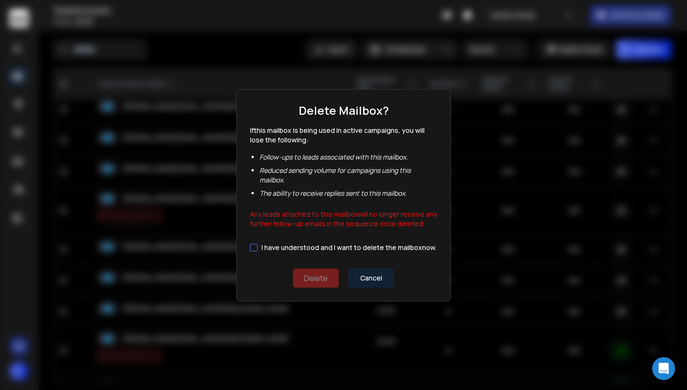
click at [309, 251] on label "I have understood and I want to delete the mailbox now." at bounding box center [348, 248] width 175 height 7
click at [257, 252] on button "I have understood and I want to delete the mailbox now." at bounding box center [254, 248] width 8 height 8
click at [318, 277] on button "Delete" at bounding box center [316, 278] width 46 height 19
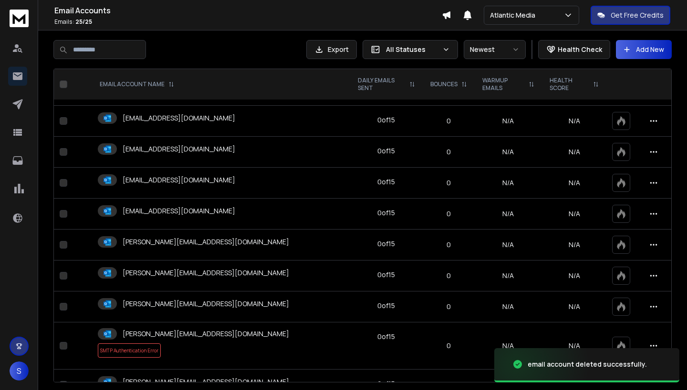
scroll to position [503, 0]
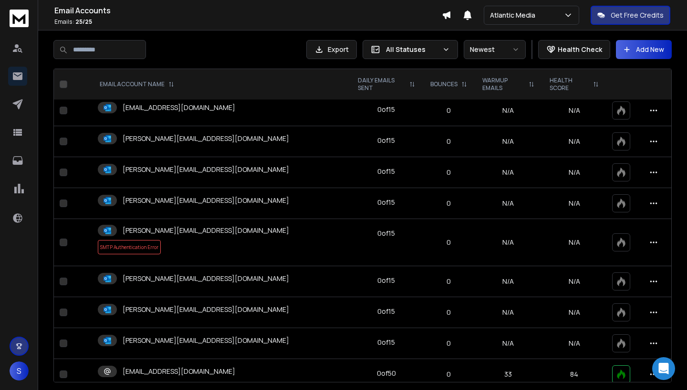
click at [628, 49] on icon at bounding box center [626, 49] width 7 height 7
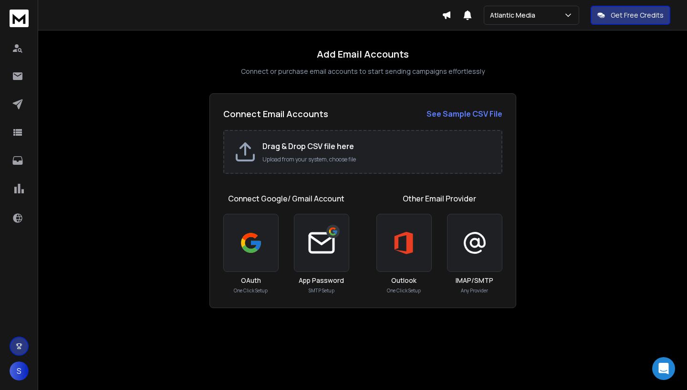
click at [408, 246] on icon at bounding box center [403, 243] width 19 height 22
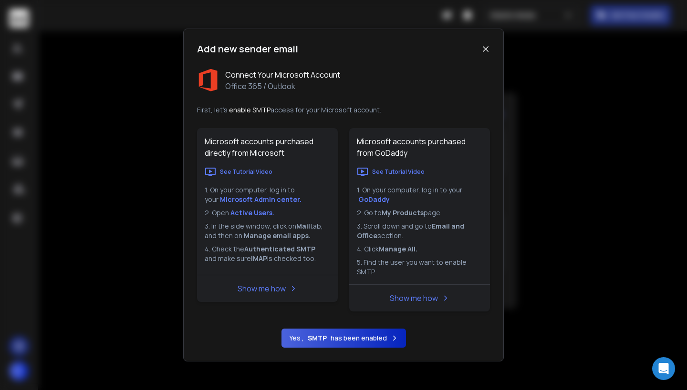
click at [326, 336] on b "SMTP" at bounding box center [317, 339] width 19 height 10
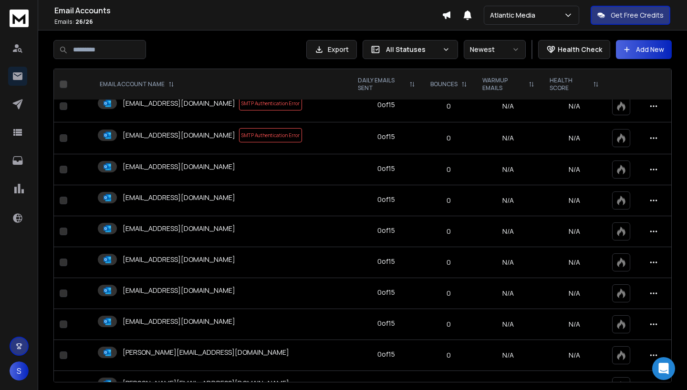
scroll to position [534, 0]
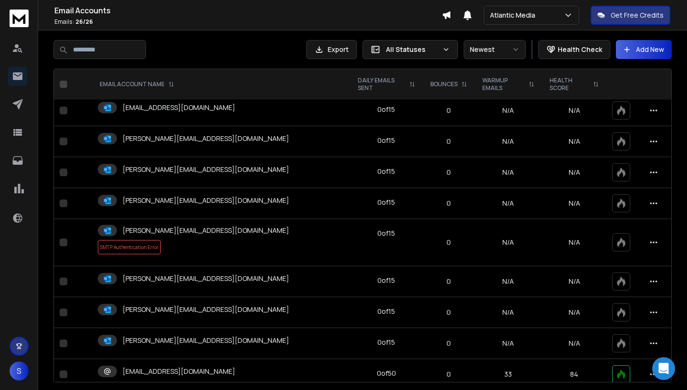
click at [207, 232] on p "[PERSON_NAME][EMAIL_ADDRESS][DOMAIN_NAME]" at bounding box center [206, 231] width 166 height 10
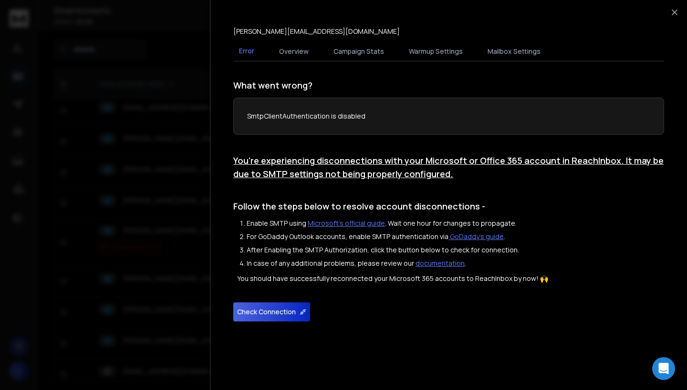
click at [294, 30] on p "[PERSON_NAME][EMAIL_ADDRESS][DOMAIN_NAME]" at bounding box center [316, 32] width 166 height 10
copy p "[PERSON_NAME][EMAIL_ADDRESS][DOMAIN_NAME]"
click at [672, 11] on icon "button" at bounding box center [674, 12] width 5 height 5
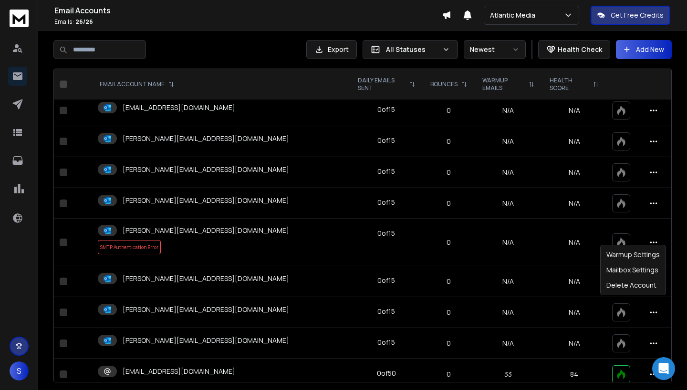
click at [653, 242] on icon at bounding box center [653, 242] width 7 height 1
click at [633, 282] on div "Delete Account" at bounding box center [632, 285] width 61 height 15
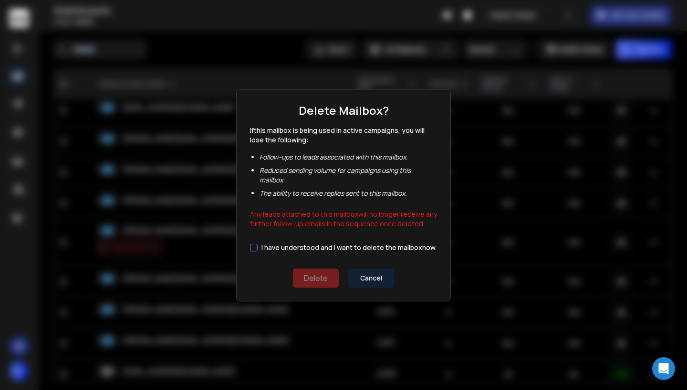
click at [310, 249] on label "I have understood and I want to delete the mailbox now." at bounding box center [348, 248] width 175 height 7
click at [257, 249] on button "I have understood and I want to delete the mailbox now." at bounding box center [254, 248] width 8 height 8
click at [316, 274] on button "Delete" at bounding box center [316, 278] width 46 height 19
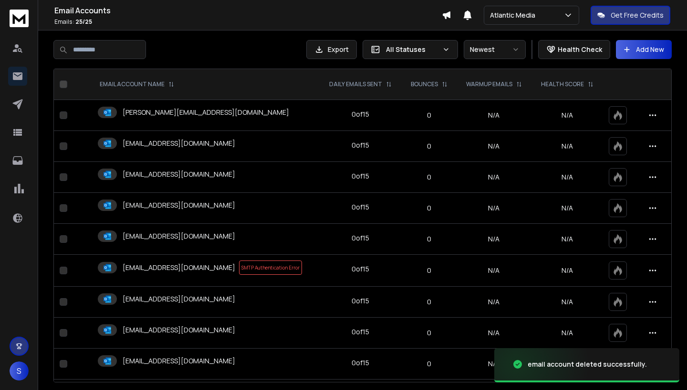
click at [637, 46] on button "Add New" at bounding box center [643, 49] width 56 height 19
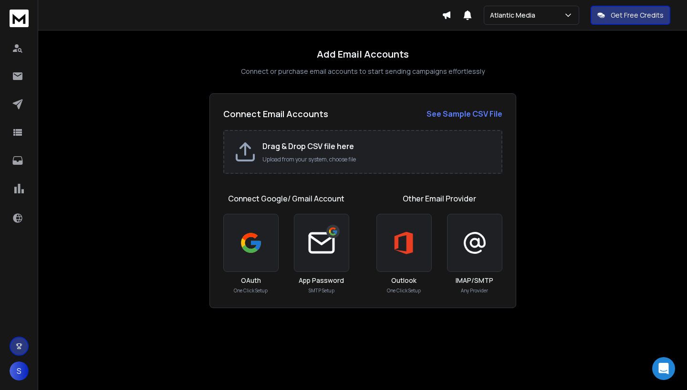
click at [410, 236] on icon at bounding box center [403, 243] width 19 height 22
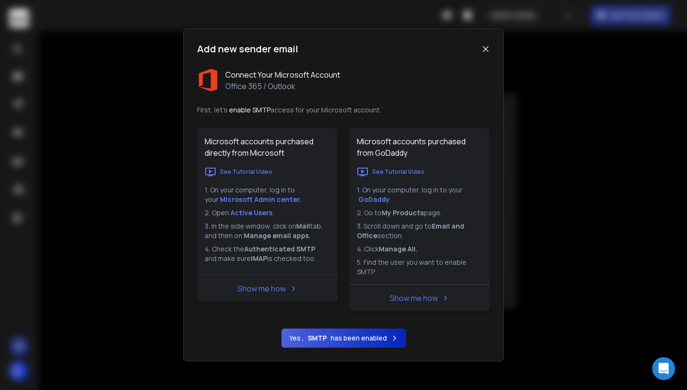
click at [338, 332] on button "Yes , SMTP has been enabled" at bounding box center [343, 338] width 124 height 19
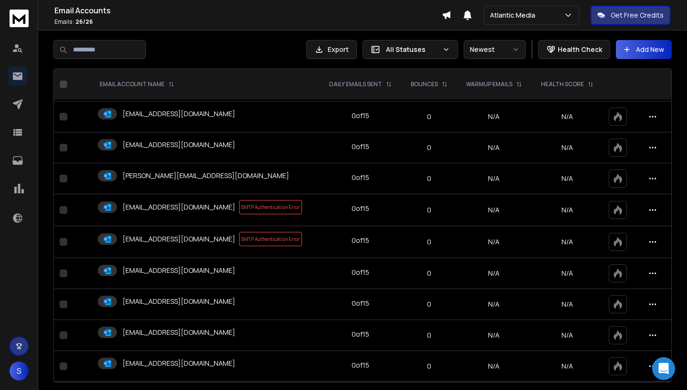
scroll to position [241, 0]
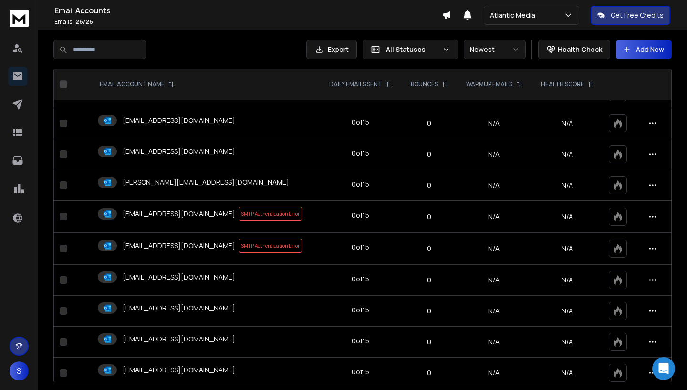
click at [148, 253] on td "[EMAIL_ADDRESS][DOMAIN_NAME] SMTP Authentication Error" at bounding box center [205, 249] width 227 height 32
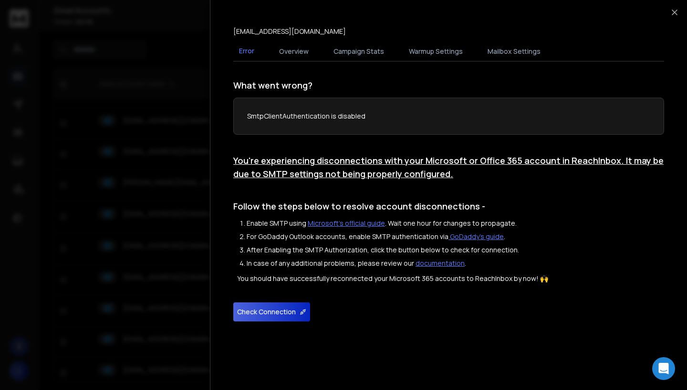
click at [278, 28] on p "[EMAIL_ADDRESS][DOMAIN_NAME]" at bounding box center [289, 32] width 113 height 10
copy p "[EMAIL_ADDRESS][DOMAIN_NAME]"
click at [669, 16] on icon "button" at bounding box center [674, 13] width 10 height 10
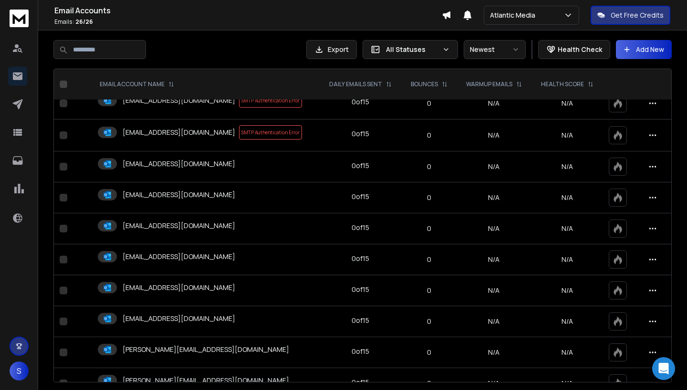
scroll to position [285, 0]
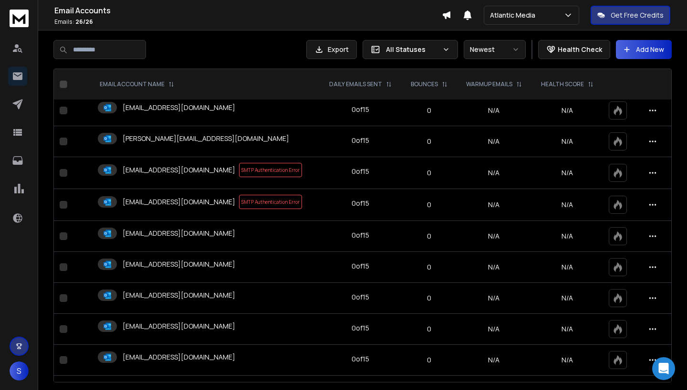
click at [293, 199] on div "[EMAIL_ADDRESS][DOMAIN_NAME] SMTP Authentication Error" at bounding box center [206, 202] width 216 height 14
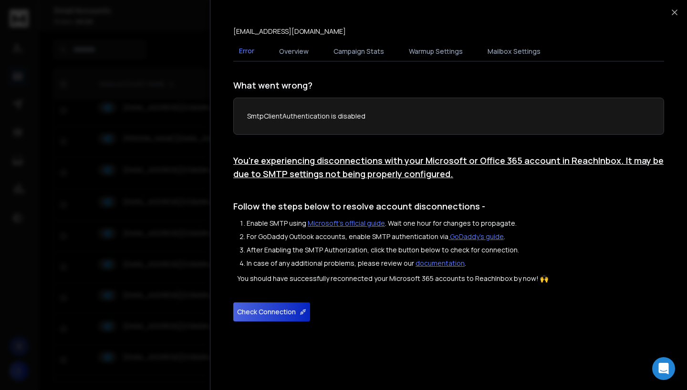
click at [270, 31] on p "[EMAIL_ADDRESS][DOMAIN_NAME]" at bounding box center [289, 32] width 113 height 10
copy p "[EMAIL_ADDRESS][DOMAIN_NAME]"
click at [669, 13] on icon "button" at bounding box center [674, 13] width 10 height 10
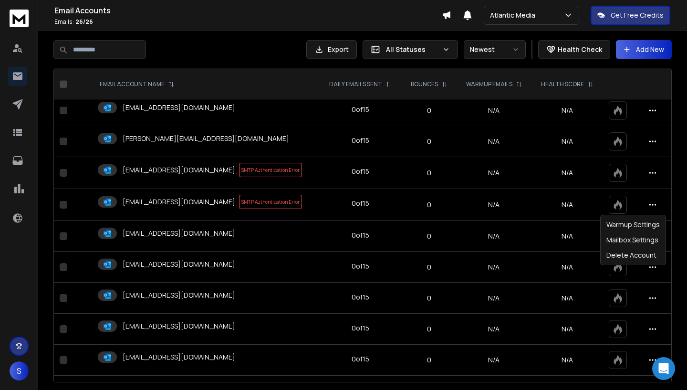
click at [651, 205] on icon at bounding box center [652, 205] width 9 height 9
click at [630, 255] on div "Delete Account" at bounding box center [632, 255] width 61 height 15
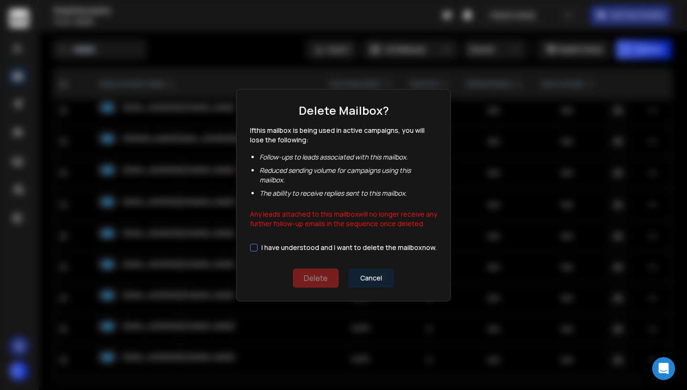
click at [297, 248] on label "I have understood and I want to delete the mailbox now." at bounding box center [348, 248] width 175 height 7
click at [257, 248] on button "I have understood and I want to delete the mailbox now." at bounding box center [254, 248] width 8 height 8
click at [309, 268] on div "Delete Mailbox? If this mailbox is being used in active campaigns, you will los…" at bounding box center [343, 195] width 187 height 185
click at [311, 273] on button "Delete" at bounding box center [316, 278] width 46 height 19
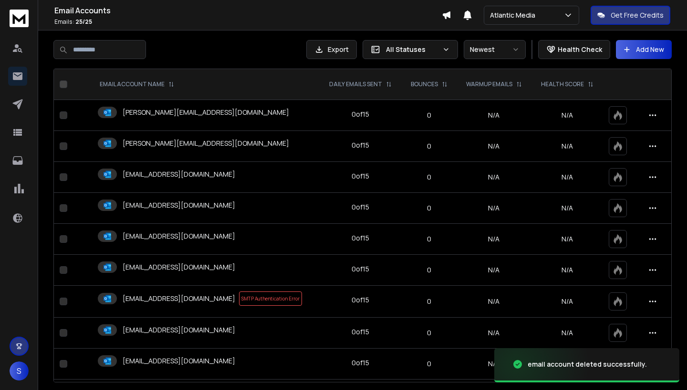
click at [640, 51] on button "Add New" at bounding box center [643, 49] width 56 height 19
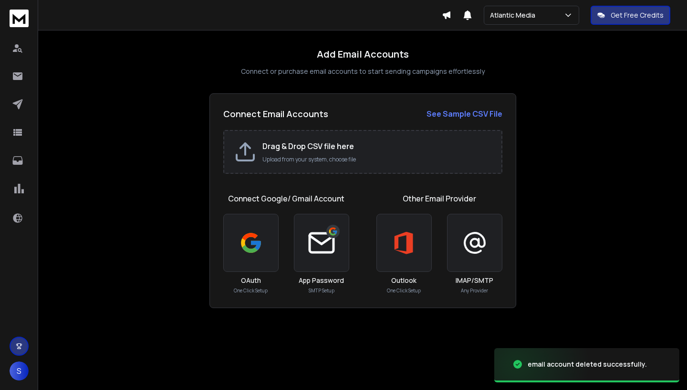
click at [379, 253] on div at bounding box center [403, 243] width 55 height 58
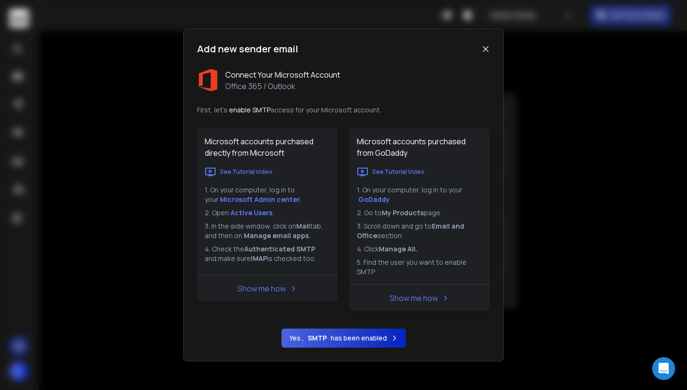
click at [349, 343] on button "Yes , SMTP has been enabled" at bounding box center [343, 338] width 124 height 19
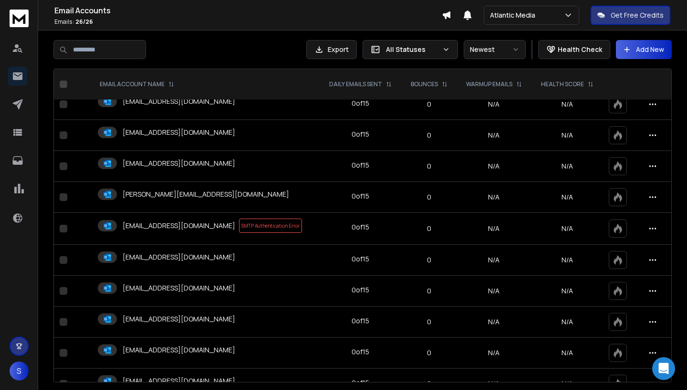
scroll to position [254, 0]
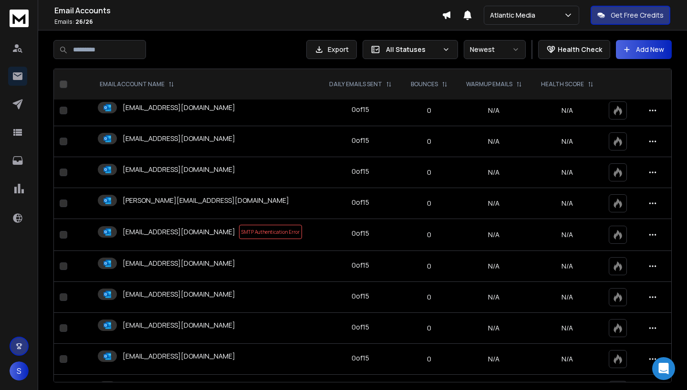
click at [319, 226] on td "0 of 15" at bounding box center [360, 231] width 82 height 25
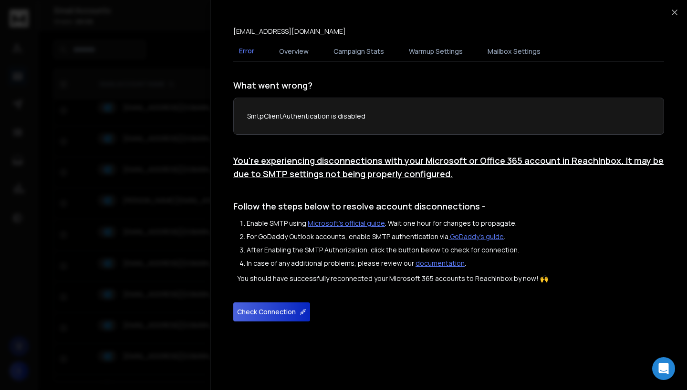
click at [283, 30] on p "[EMAIL_ADDRESS][DOMAIN_NAME]" at bounding box center [289, 32] width 113 height 10
copy p "[EMAIL_ADDRESS][DOMAIN_NAME]"
click at [679, 12] on div "Multi Select Table Sheet shri@atlanticmedialtd.info Error Overview Campaign Sta…" at bounding box center [448, 195] width 477 height 390
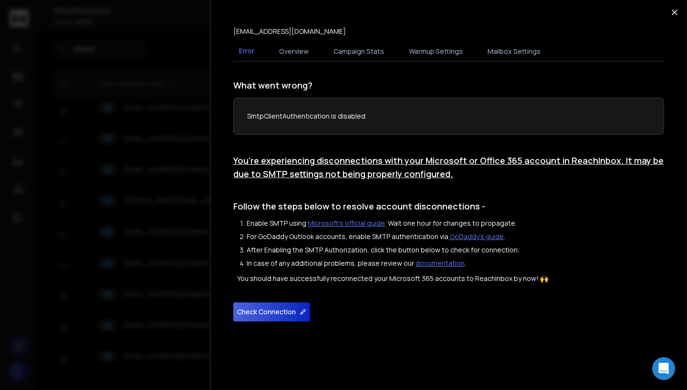
click at [675, 12] on icon "button" at bounding box center [674, 13] width 10 height 10
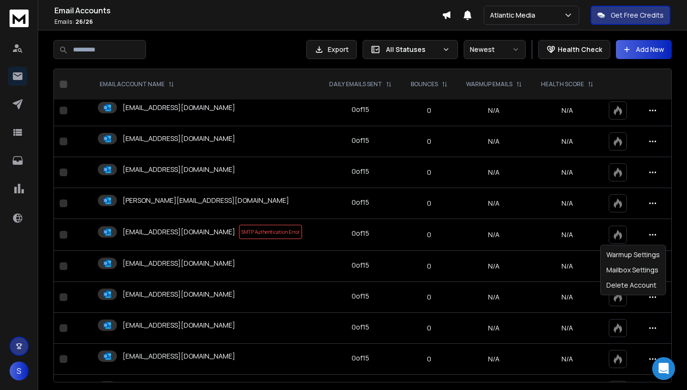
click at [643, 234] on button at bounding box center [652, 235] width 26 height 16
click at [631, 286] on div "Delete Account" at bounding box center [632, 285] width 61 height 15
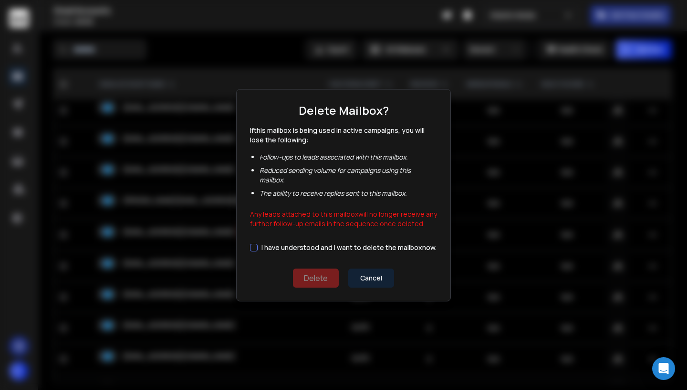
click at [323, 248] on label "I have understood and I want to delete the mailbox now." at bounding box center [348, 248] width 175 height 7
click at [257, 248] on button "I have understood and I want to delete the mailbox now." at bounding box center [254, 248] width 8 height 8
click at [323, 271] on button "Delete" at bounding box center [316, 278] width 46 height 19
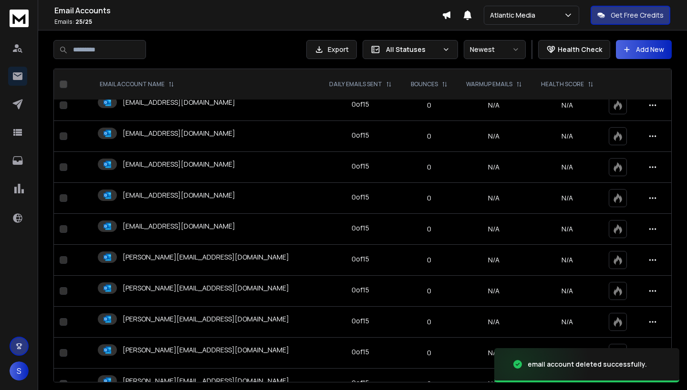
scroll to position [501, 0]
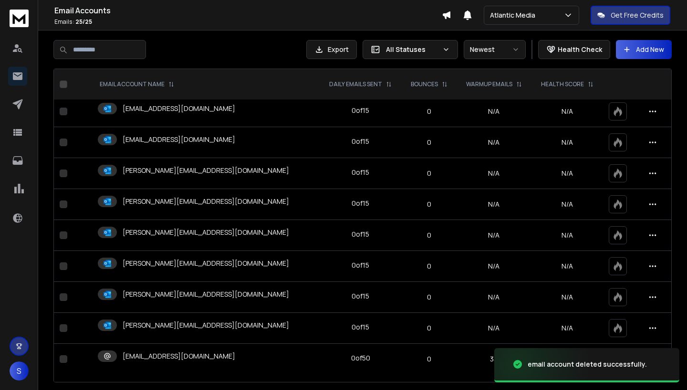
click at [640, 53] on button "Add New" at bounding box center [643, 49] width 56 height 19
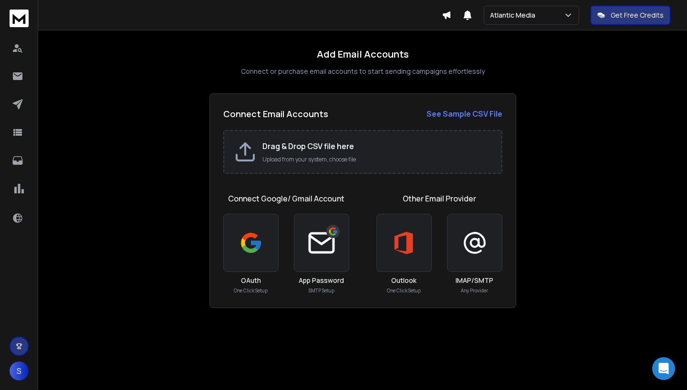
click at [396, 244] on icon at bounding box center [403, 243] width 19 height 22
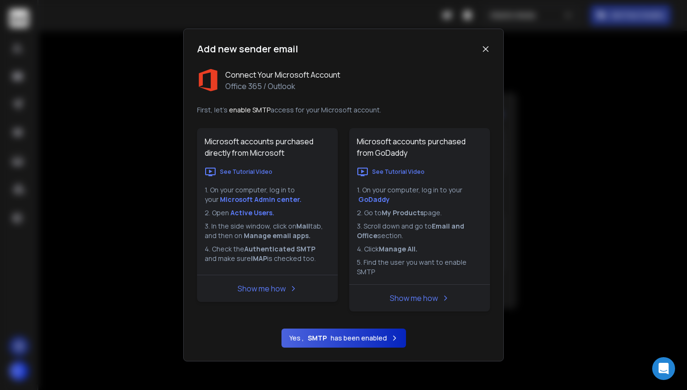
click at [320, 339] on button "Yes , SMTP has been enabled" at bounding box center [343, 338] width 124 height 19
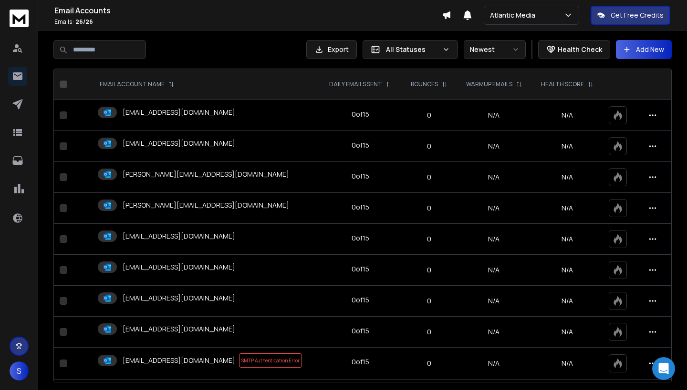
click at [289, 369] on td "[EMAIL_ADDRESS][DOMAIN_NAME] SMTP Authentication Error" at bounding box center [205, 364] width 227 height 32
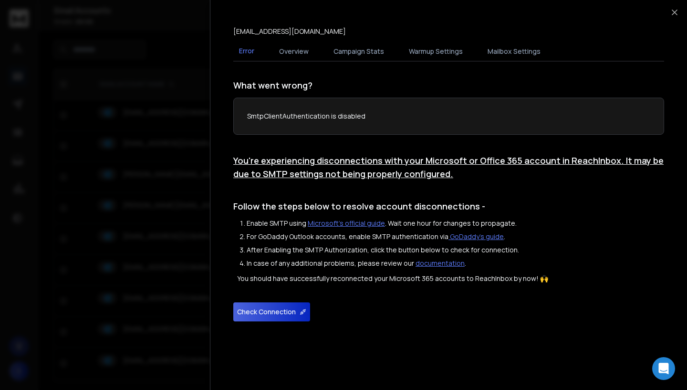
click at [275, 31] on p "[EMAIL_ADDRESS][DOMAIN_NAME]" at bounding box center [289, 32] width 113 height 10
copy p "[EMAIL_ADDRESS][DOMAIN_NAME]"
click at [672, 11] on icon "button" at bounding box center [674, 12] width 5 height 5
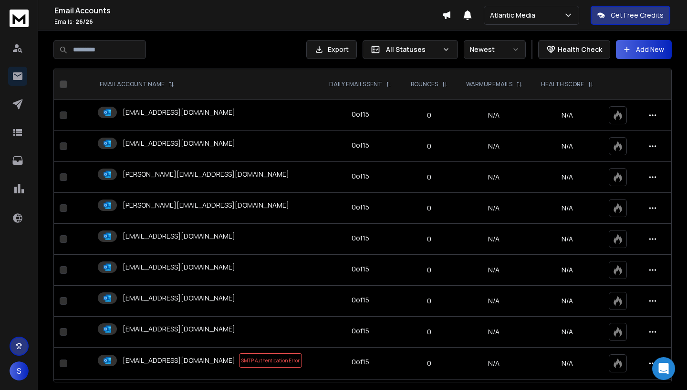
click at [646, 364] on button at bounding box center [652, 364] width 26 height 16
click at [622, 343] on div "Delete Account" at bounding box center [632, 343] width 61 height 15
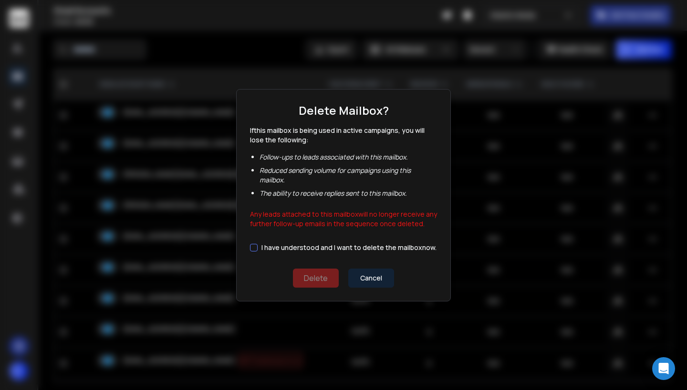
click at [323, 251] on label "I have understood and I want to delete the mailbox now." at bounding box center [348, 248] width 175 height 7
click at [257, 252] on button "I have understood and I want to delete the mailbox now." at bounding box center [254, 248] width 8 height 8
click at [324, 270] on button "Delete" at bounding box center [316, 278] width 46 height 19
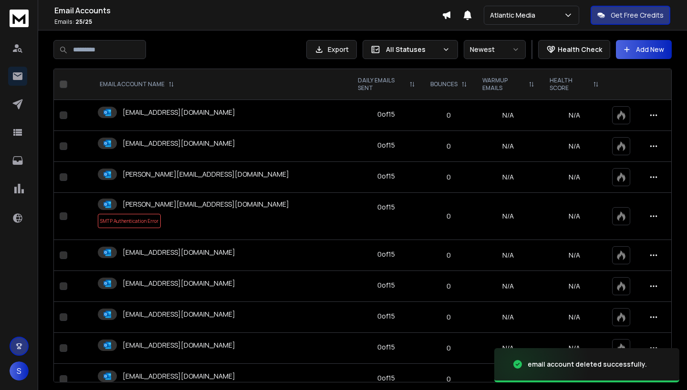
click at [635, 47] on button "Add New" at bounding box center [643, 49] width 56 height 19
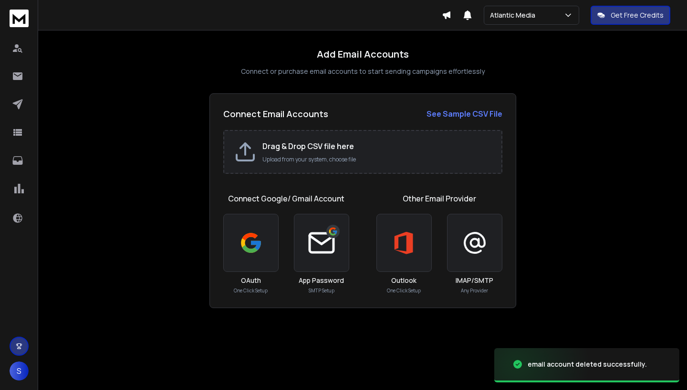
click at [390, 236] on div at bounding box center [403, 243] width 55 height 58
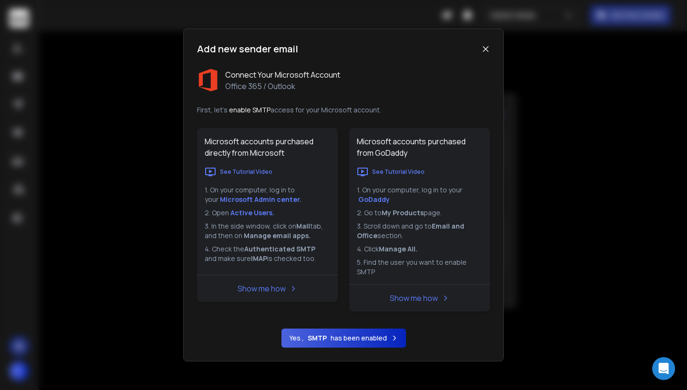
click at [337, 332] on button "Yes , SMTP has been enabled" at bounding box center [343, 338] width 124 height 19
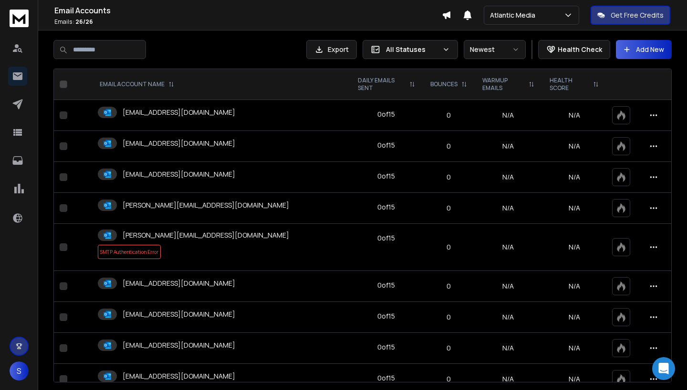
click at [182, 240] on p "[PERSON_NAME][EMAIL_ADDRESS][DOMAIN_NAME]" at bounding box center [206, 236] width 166 height 10
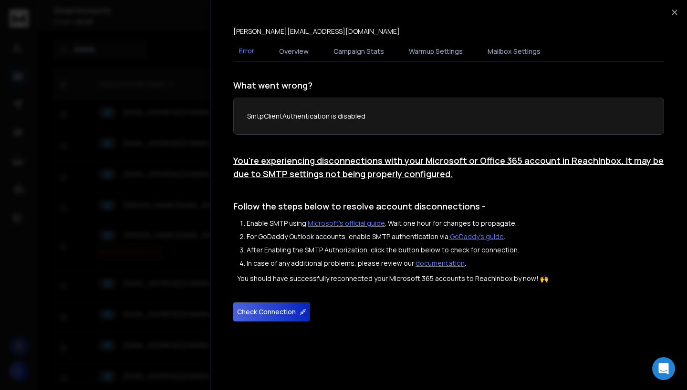
click at [293, 29] on p "[PERSON_NAME][EMAIL_ADDRESS][DOMAIN_NAME]" at bounding box center [316, 32] width 166 height 10
copy p "[PERSON_NAME][EMAIL_ADDRESS][DOMAIN_NAME]"
click at [673, 12] on icon "button" at bounding box center [674, 13] width 10 height 10
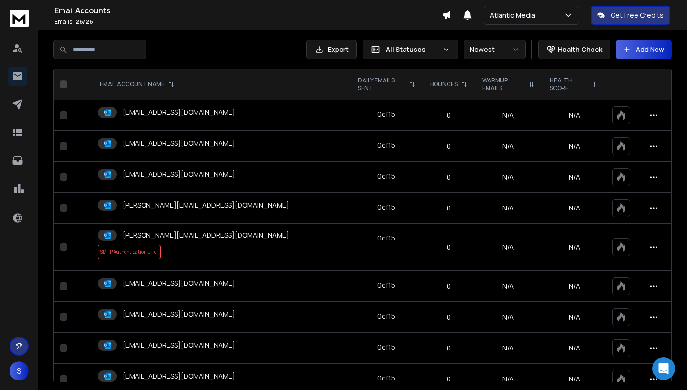
click at [645, 239] on button at bounding box center [653, 247] width 24 height 16
click at [626, 292] on div "Delete Account" at bounding box center [632, 290] width 61 height 15
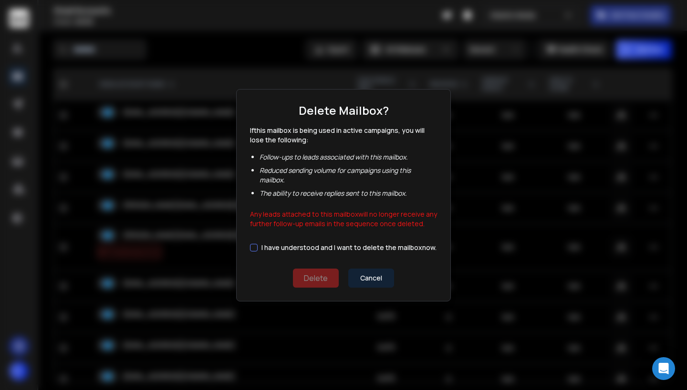
click at [311, 247] on label "I have understood and I want to delete the mailbox now." at bounding box center [348, 248] width 175 height 7
click at [257, 247] on button "I have understood and I want to delete the mailbox now." at bounding box center [254, 248] width 8 height 8
click at [319, 270] on button "Delete" at bounding box center [316, 278] width 46 height 19
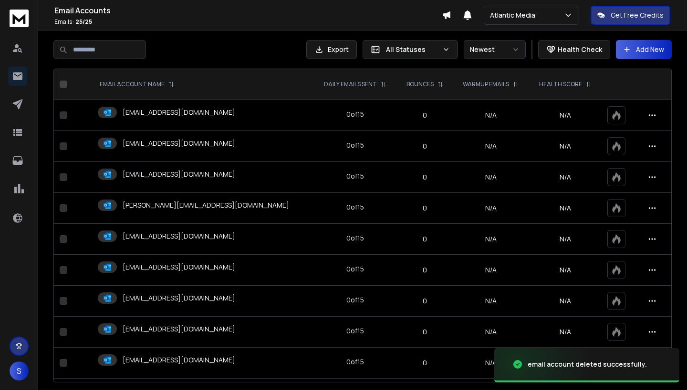
click at [634, 51] on button "Add New" at bounding box center [643, 49] width 56 height 19
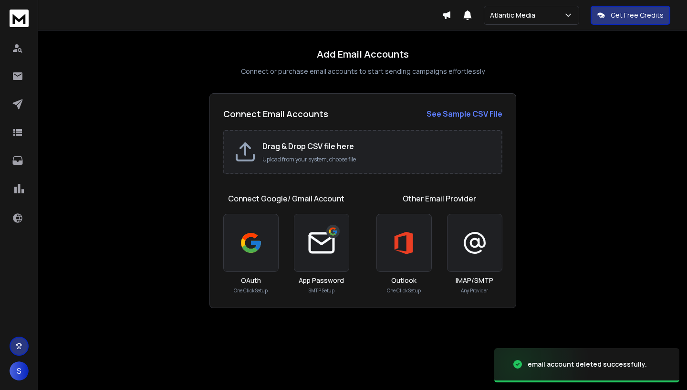
click at [410, 236] on icon at bounding box center [403, 243] width 19 height 22
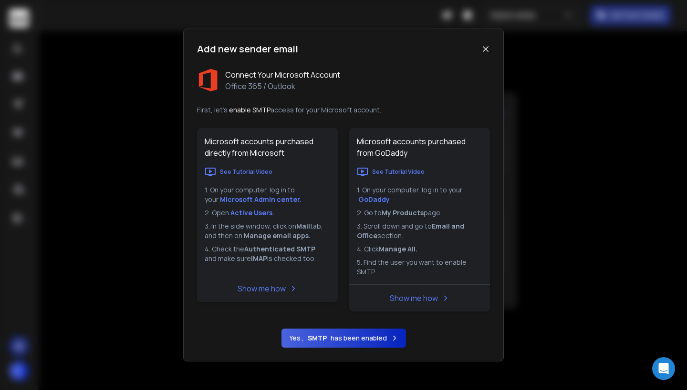
click at [325, 334] on b "SMTP" at bounding box center [317, 339] width 19 height 10
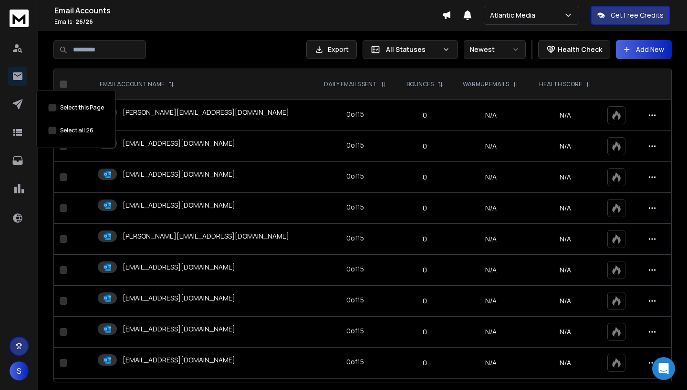
click at [65, 82] on button "Select this Page" at bounding box center [64, 85] width 8 height 8
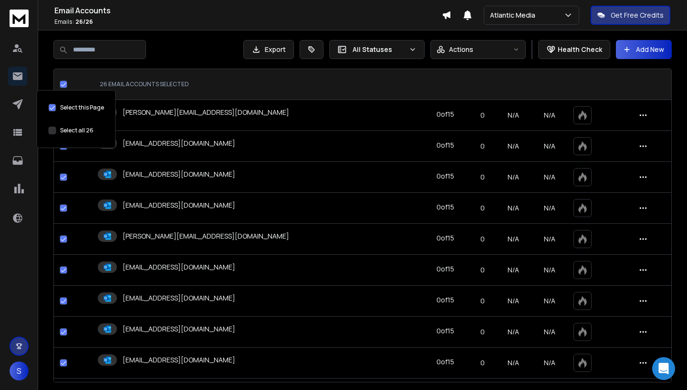
click at [52, 134] on button "Select this Page" at bounding box center [53, 131] width 8 height 8
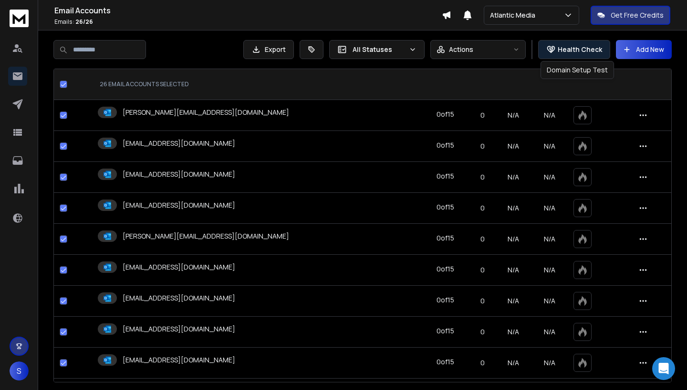
click at [564, 52] on p "Health Check" at bounding box center [579, 50] width 44 height 10
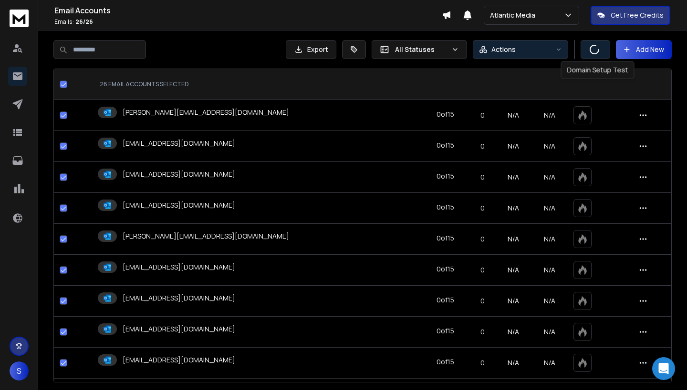
click at [516, 50] on div "Actions" at bounding box center [515, 50] width 72 height 10
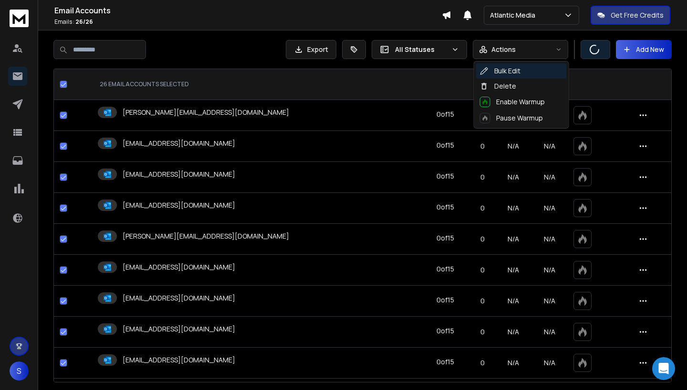
click at [512, 69] on div "Bulk Edit" at bounding box center [500, 71] width 41 height 10
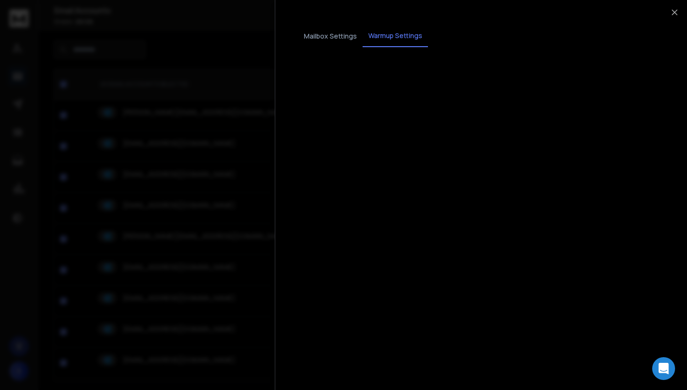
click at [402, 41] on button "Warmup Settings" at bounding box center [394, 36] width 65 height 22
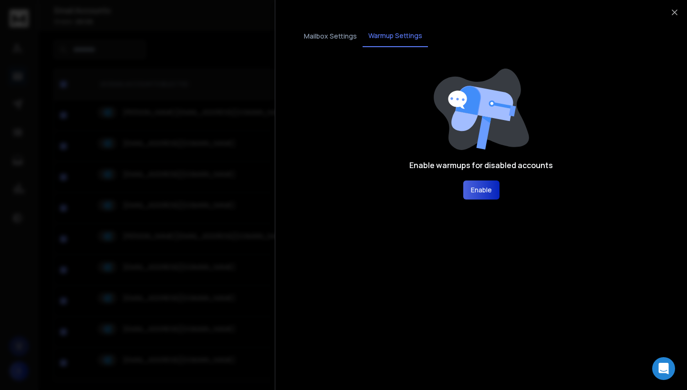
click at [485, 197] on button "Enable" at bounding box center [481, 190] width 36 height 19
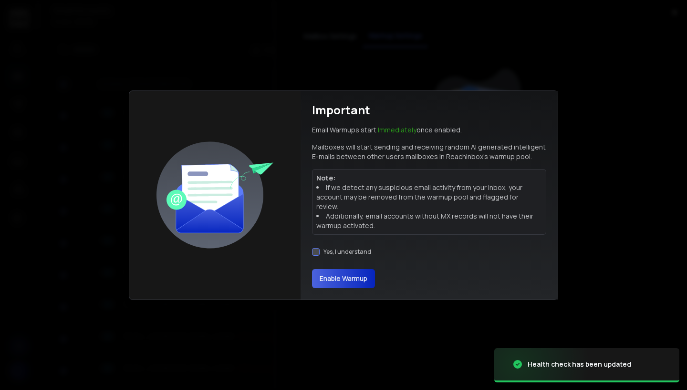
click at [313, 249] on button "Yes, I understand" at bounding box center [316, 252] width 8 height 8
click at [326, 281] on button "Enable Warmup" at bounding box center [343, 278] width 63 height 19
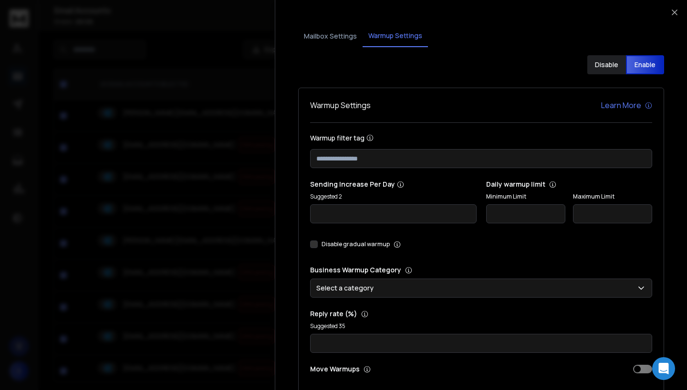
click at [345, 160] on input at bounding box center [481, 158] width 342 height 19
type input "********"
click at [359, 212] on input "number" at bounding box center [393, 214] width 166 height 19
type input "*"
click at [514, 215] on input "number" at bounding box center [525, 214] width 79 height 19
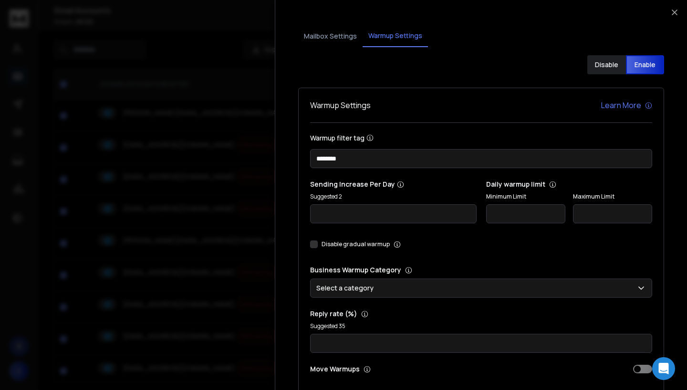
type input "*"
click at [594, 209] on input "number" at bounding box center [612, 214] width 79 height 19
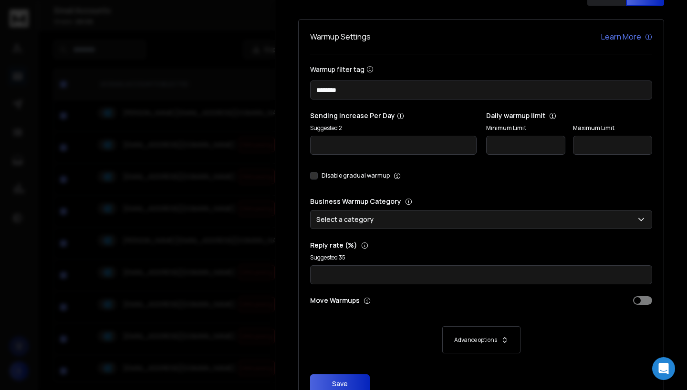
scroll to position [111, 0]
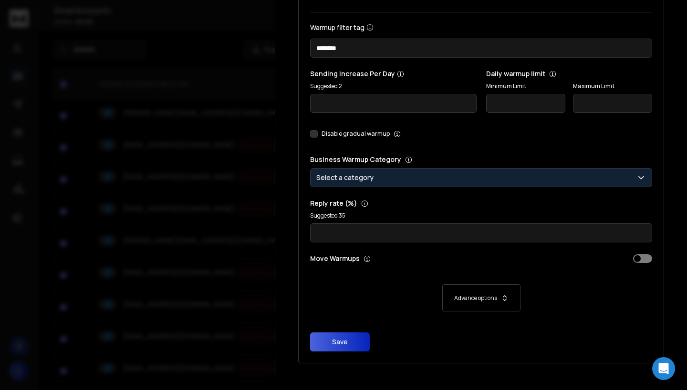
type input "**"
click at [424, 182] on div "Select a category" at bounding box center [480, 178] width 329 height 10
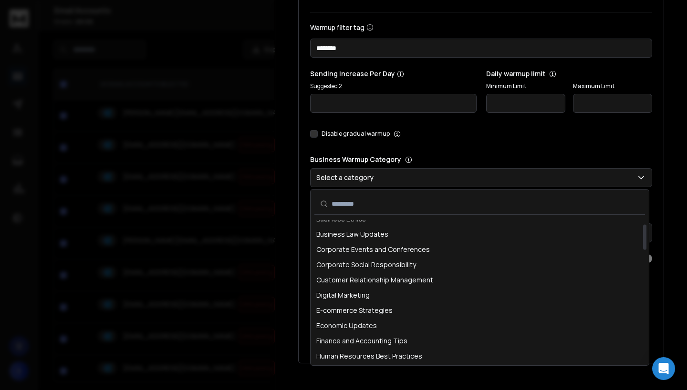
scroll to position [28, 0]
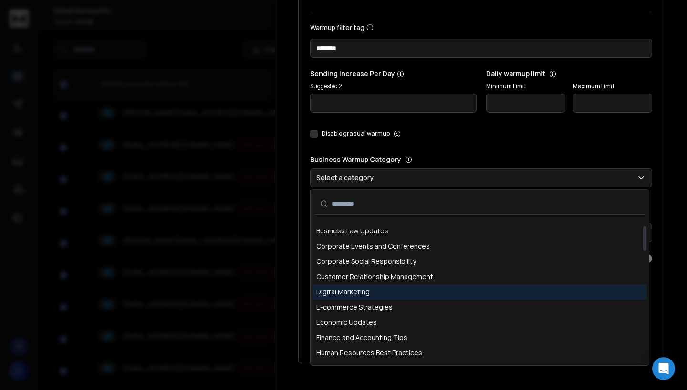
click at [357, 289] on span "Digital Marketing" at bounding box center [342, 292] width 53 height 10
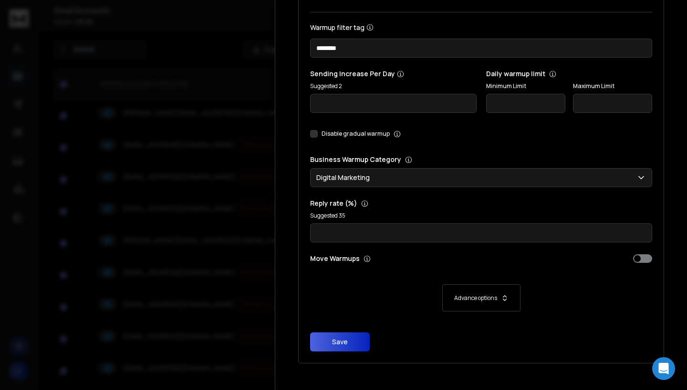
click at [392, 235] on input "number" at bounding box center [481, 233] width 342 height 19
type input "**"
click at [381, 314] on div "Advance options" at bounding box center [481, 298] width 342 height 46
click at [479, 299] on p "Advance options" at bounding box center [475, 299] width 43 height 8
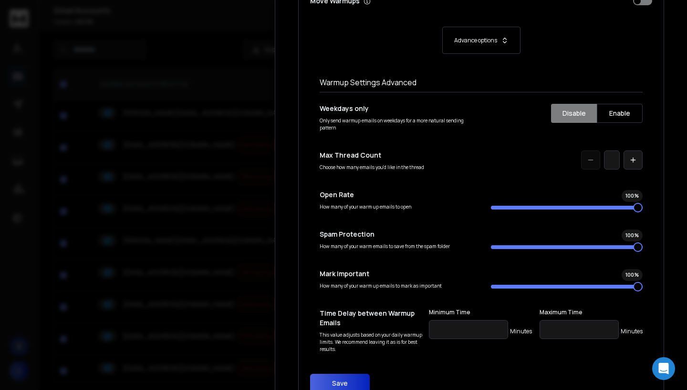
scroll to position [370, 0]
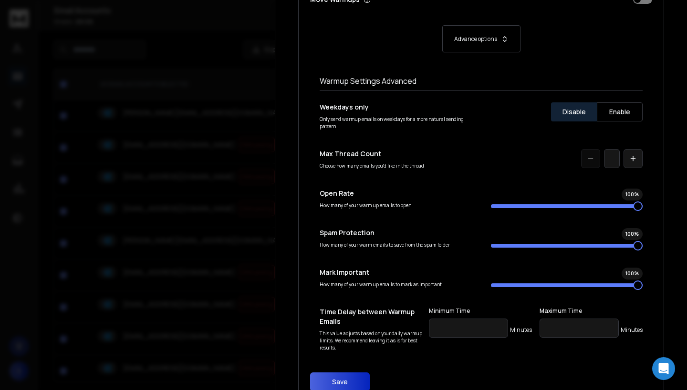
click at [588, 110] on button "Disable" at bounding box center [574, 112] width 46 height 19
click at [631, 109] on button "Enable" at bounding box center [619, 112] width 46 height 19
click at [629, 161] on icon "button" at bounding box center [633, 159] width 8 height 8
type input "*"
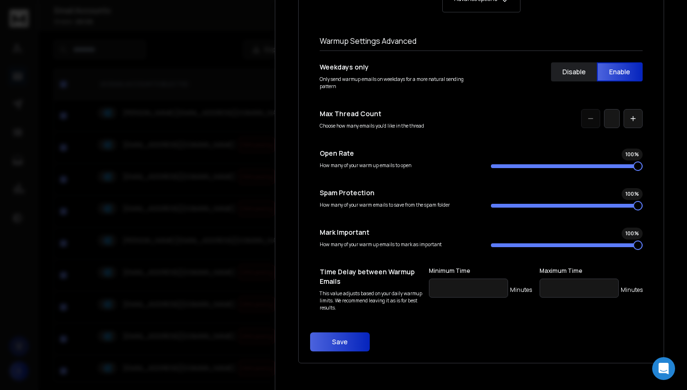
click at [478, 292] on input "number" at bounding box center [468, 288] width 79 height 19
type input "**"
click at [586, 291] on input "number" at bounding box center [578, 288] width 79 height 19
type input "**"
click at [339, 345] on button "Save" at bounding box center [340, 342] width 60 height 19
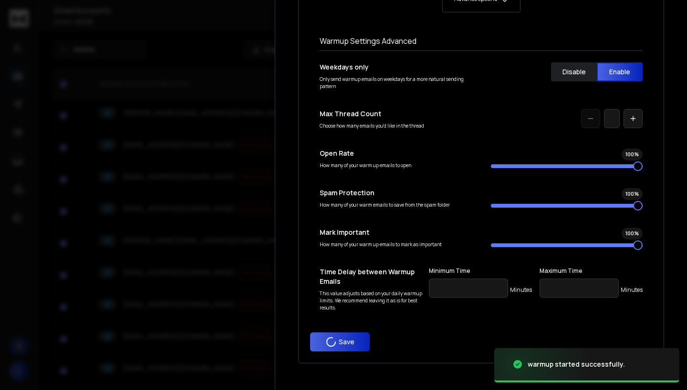
type input "*"
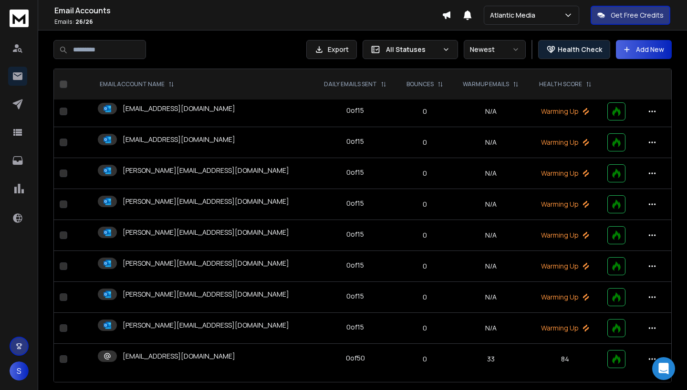
scroll to position [0, 0]
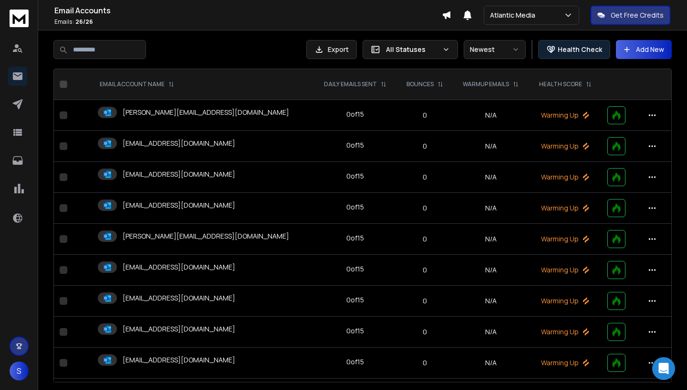
click at [214, 116] on div "[PERSON_NAME][EMAIL_ADDRESS][DOMAIN_NAME]" at bounding box center [203, 112] width 210 height 11
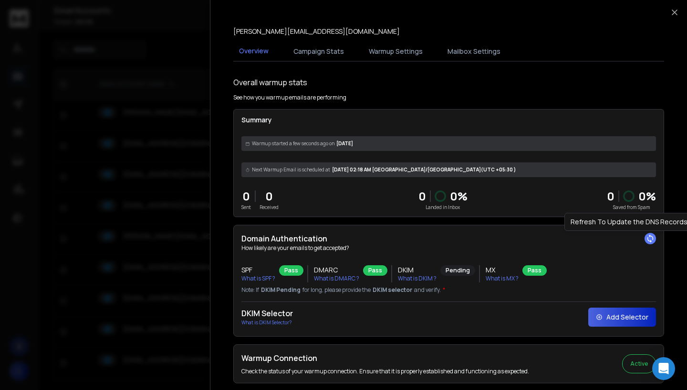
click at [647, 236] on icon at bounding box center [650, 239] width 6 height 9
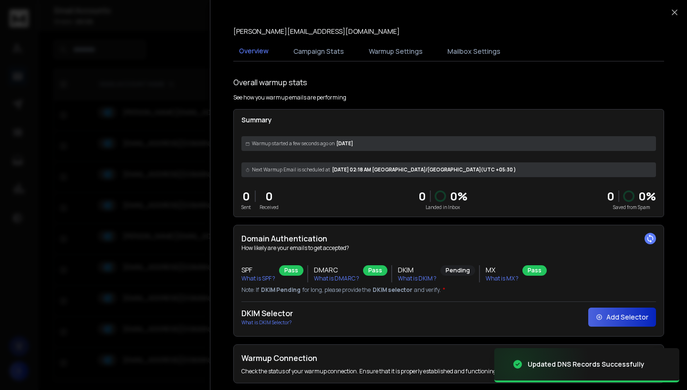
click at [647, 237] on icon at bounding box center [650, 239] width 10 height 10
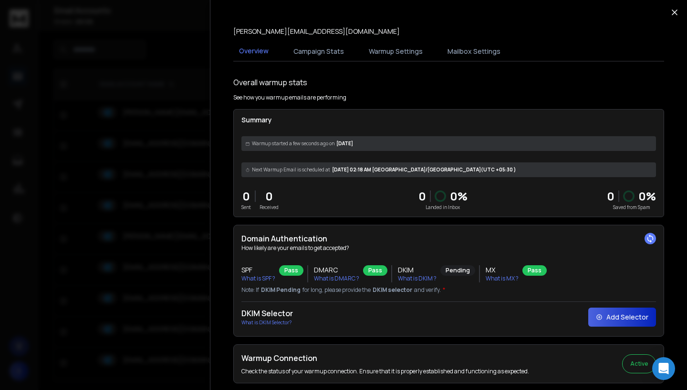
click at [672, 9] on icon "button" at bounding box center [674, 13] width 10 height 10
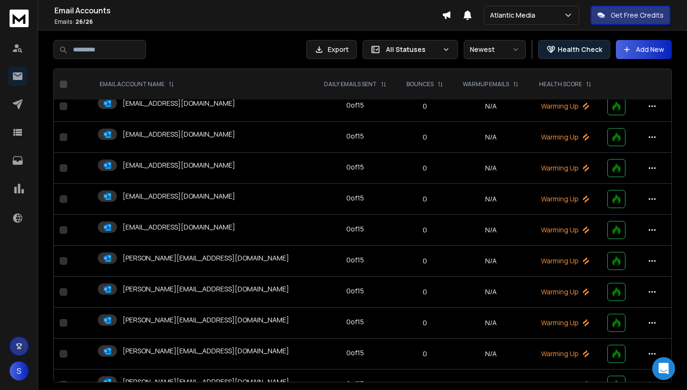
scroll to position [531, 0]
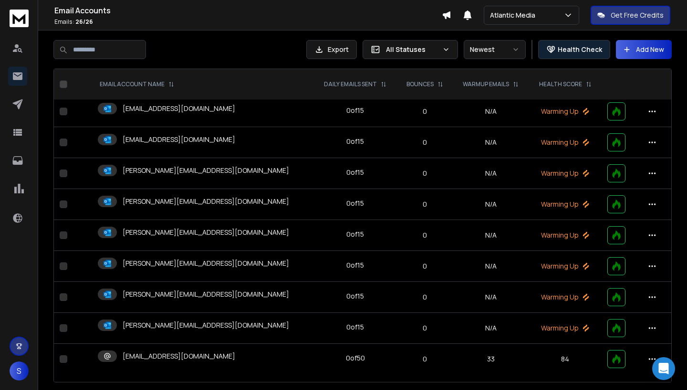
click at [201, 265] on p "[PERSON_NAME][EMAIL_ADDRESS][DOMAIN_NAME]" at bounding box center [206, 264] width 166 height 10
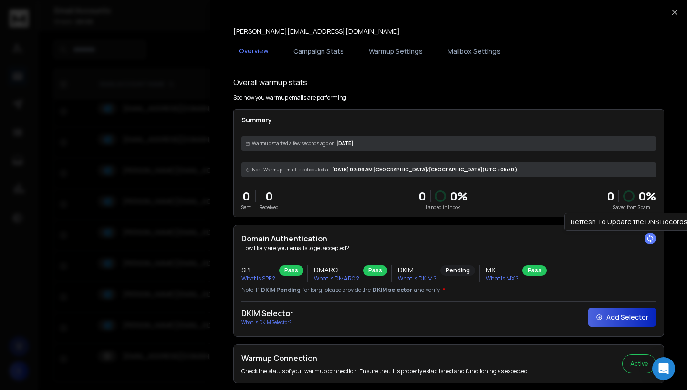
click at [648, 238] on icon at bounding box center [650, 239] width 10 height 10
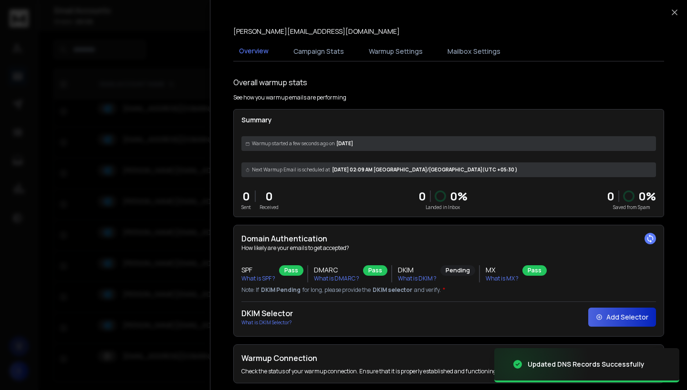
click at [648, 238] on icon at bounding box center [650, 239] width 10 height 10
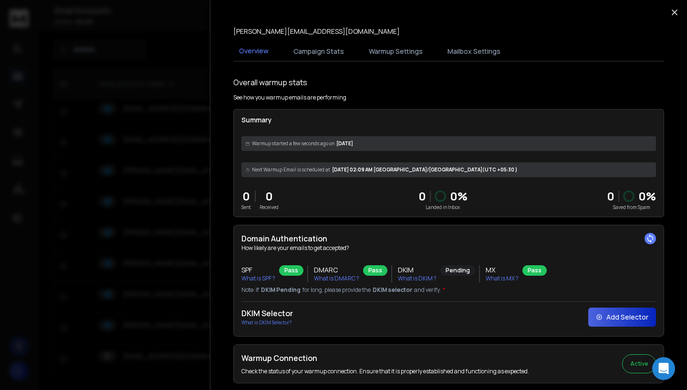
click at [669, 11] on icon "button" at bounding box center [674, 13] width 10 height 10
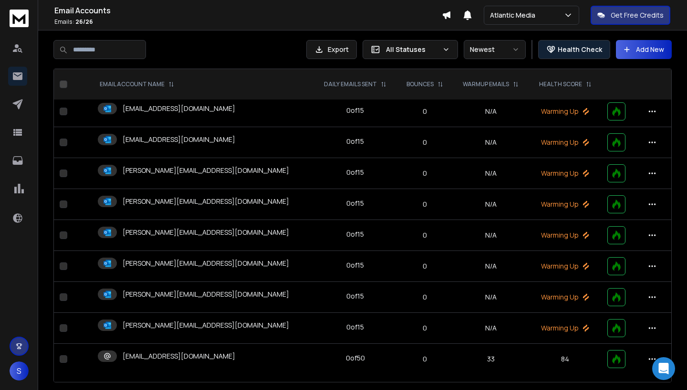
scroll to position [0, 0]
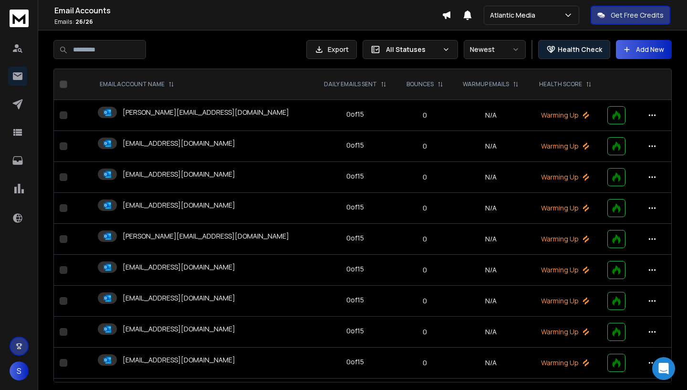
click at [161, 123] on td "[PERSON_NAME][EMAIL_ADDRESS][DOMAIN_NAME]" at bounding box center [202, 115] width 221 height 31
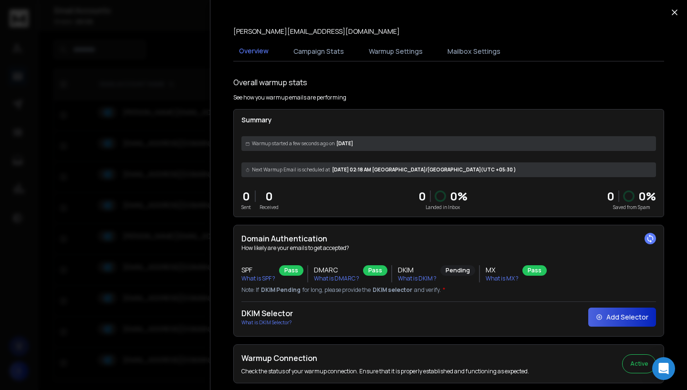
click at [669, 10] on icon "button" at bounding box center [674, 13] width 10 height 10
